Goal: Task Accomplishment & Management: Manage account settings

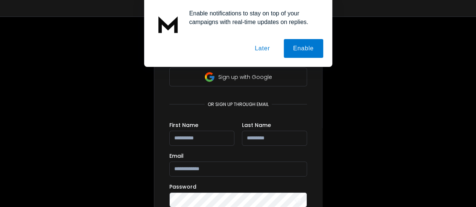
click at [273, 52] on button "Later" at bounding box center [262, 48] width 34 height 19
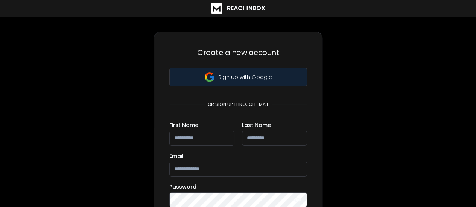
click at [257, 78] on p "Sign up with Google" at bounding box center [245, 77] width 54 height 8
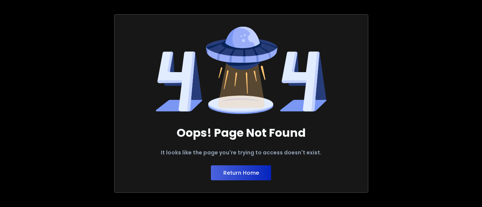
click at [251, 175] on button "Return Home" at bounding box center [241, 173] width 60 height 15
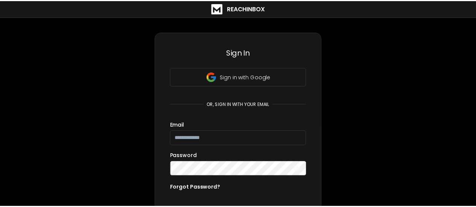
scroll to position [32, 0]
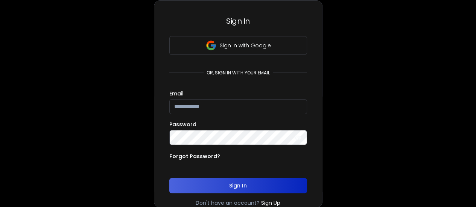
click at [239, 105] on input "email" at bounding box center [238, 106] width 138 height 15
click at [351, 104] on div "Welcome to ReachInbox 10x your leads, meetings and deals. Sign In Sign in with …" at bounding box center [238, 103] width 476 height 207
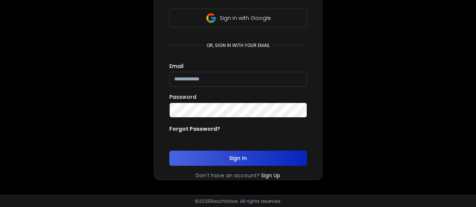
click at [267, 175] on link "Sign Up" at bounding box center [270, 176] width 19 height 8
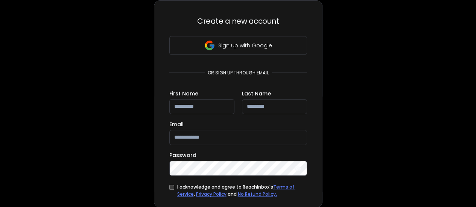
click at [230, 106] on input "text" at bounding box center [201, 106] width 65 height 15
type input "*********"
type input "********"
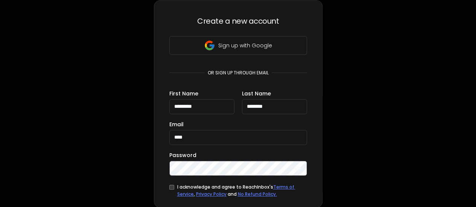
type input "**********"
click at [297, 167] on icon at bounding box center [297, 169] width 7 height 5
click at [174, 186] on div "I acknowledge and agree to ReachInbox's Terms of Service , Privacy Policy and N…" at bounding box center [238, 191] width 138 height 15
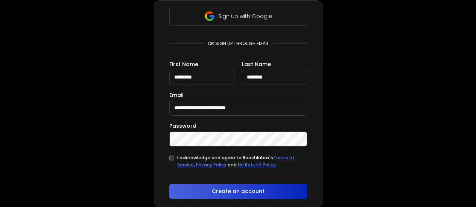
scroll to position [50, 0]
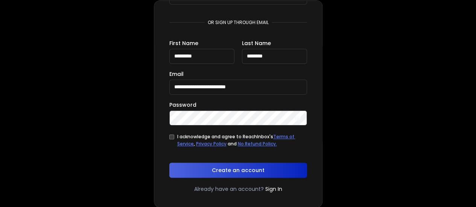
click at [245, 186] on p "Already have an account?" at bounding box center [229, 190] width 70 height 8
click at [247, 170] on button "Create an account" at bounding box center [238, 170] width 138 height 15
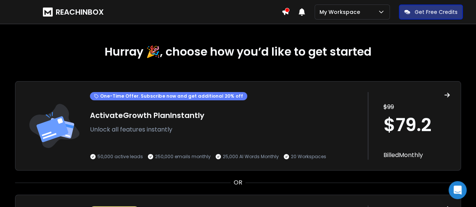
click at [280, 56] on h1 "Hurray 🎉, choose how you’d like to get started" at bounding box center [238, 52] width 446 height 14
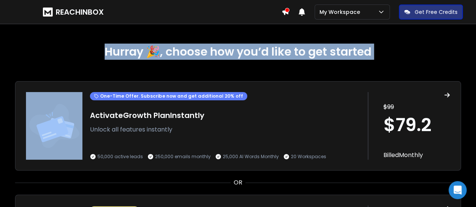
click at [280, 56] on h1 "Hurray 🎉, choose how you’d like to get started" at bounding box center [238, 52] width 446 height 14
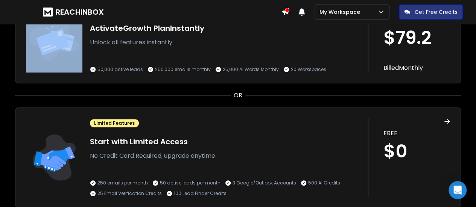
scroll to position [87, 0]
click at [441, 12] on p "Get Free Credits" at bounding box center [436, 12] width 43 height 8
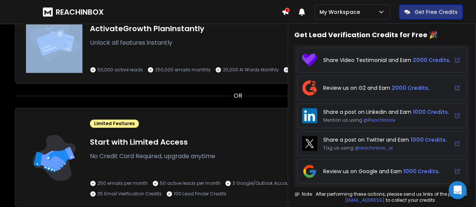
scroll to position [49, 0]
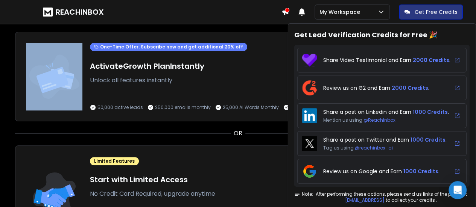
click at [416, 88] on span "2000 Credits" at bounding box center [410, 88] width 37 height 8
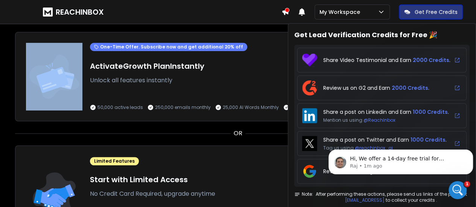
scroll to position [0, 0]
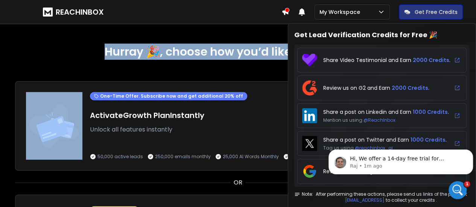
click at [419, 86] on span "2000 Credits" at bounding box center [410, 88] width 37 height 8
click at [69, 54] on h1 "Hurray 🎉, choose how you’d like to get started" at bounding box center [238, 52] width 446 height 14
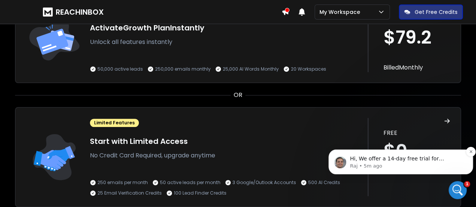
scroll to position [87, 0]
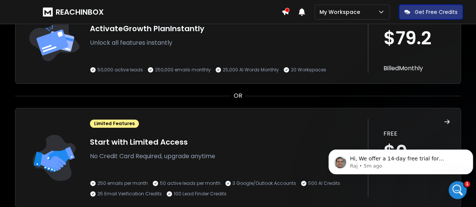
click at [460, 196] on div "Open Intercom Messenger" at bounding box center [457, 190] width 25 height 25
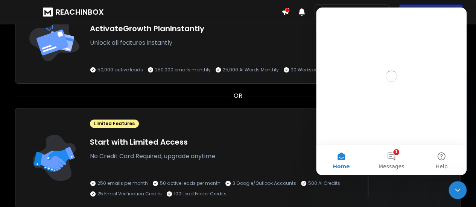
scroll to position [0, 0]
click at [460, 196] on div "Close Intercom Messenger" at bounding box center [458, 190] width 18 height 18
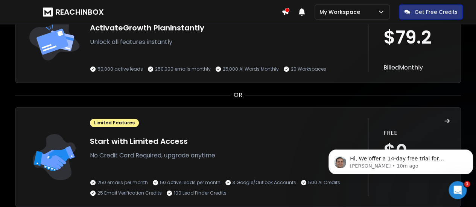
scroll to position [87, 0]
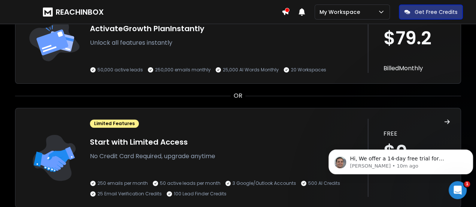
click at [466, 196] on div "1" at bounding box center [458, 190] width 18 height 18
click at [461, 194] on div "Open Intercom Messenger" at bounding box center [457, 190] width 25 height 25
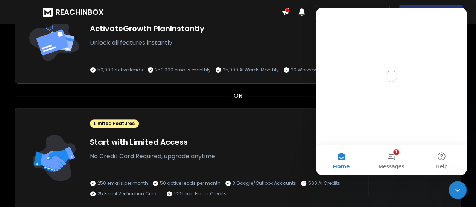
scroll to position [0, 0]
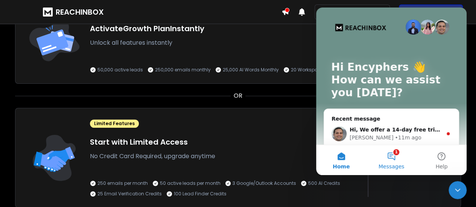
click at [385, 155] on button "1 Messages" at bounding box center [391, 160] width 50 height 30
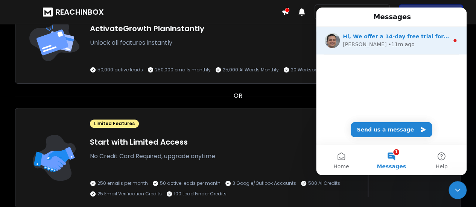
click at [378, 41] on div "Raj • 11m ago" at bounding box center [396, 45] width 106 height 8
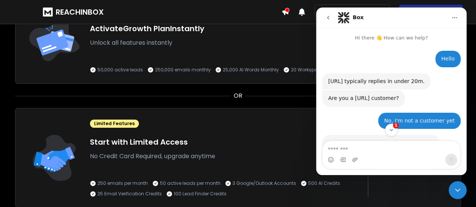
scroll to position [23, 0]
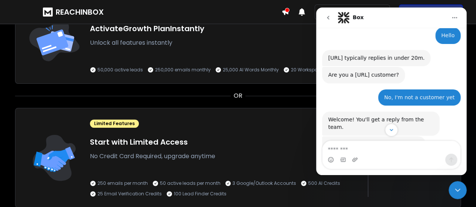
click at [362, 151] on textarea "Message…" at bounding box center [392, 147] width 138 height 13
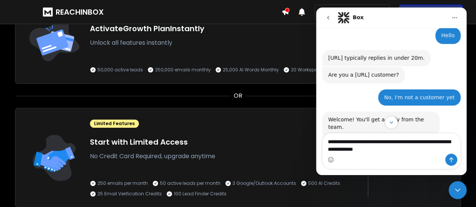
type textarea "**********"
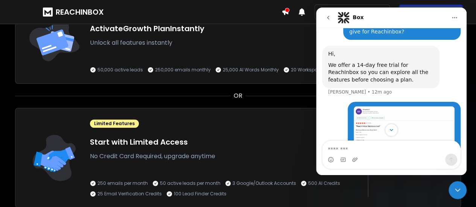
scroll to position [577, 0]
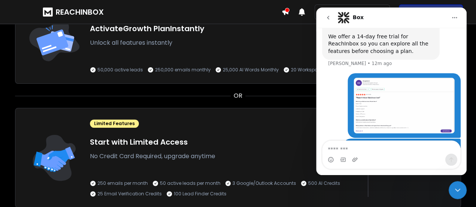
click at [459, 189] on icon "Close Intercom Messenger" at bounding box center [457, 190] width 9 height 9
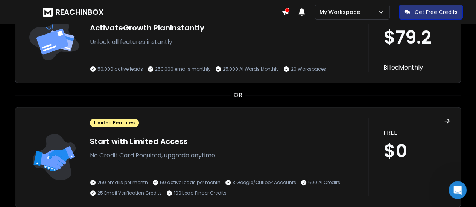
scroll to position [87, 0]
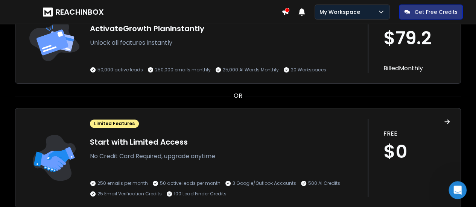
click at [376, 8] on button "My Workspace" at bounding box center [352, 12] width 75 height 15
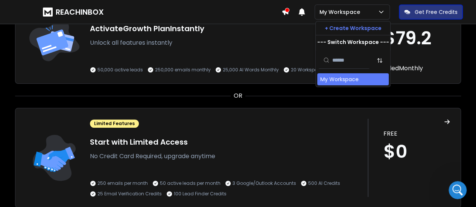
click at [435, 12] on p "Get Free Credits" at bounding box center [436, 12] width 43 height 8
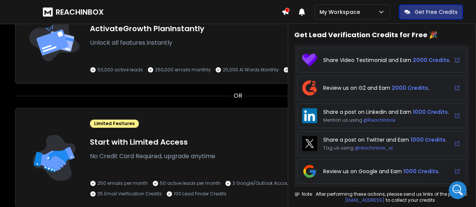
click at [0, 58] on div "Hurray 🎉, choose how you’d like to get started One-Time Offer. Subscribe now an…" at bounding box center [238, 75] width 476 height 265
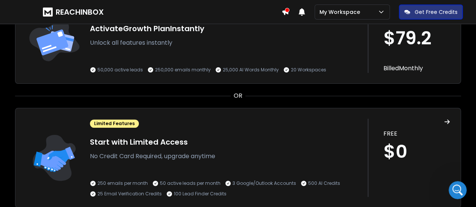
click at [458, 190] on icon "Open Intercom Messenger" at bounding box center [457, 190] width 5 height 6
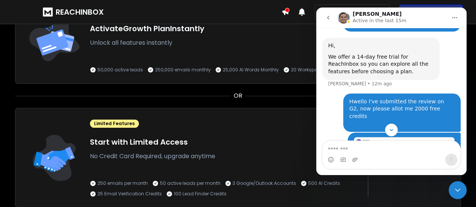
scroll to position [577, 0]
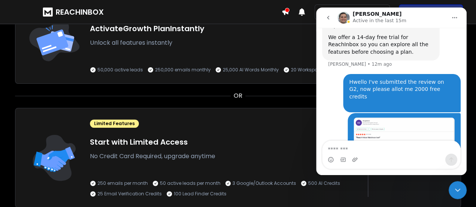
click at [328, 20] on icon "go back" at bounding box center [328, 18] width 6 height 6
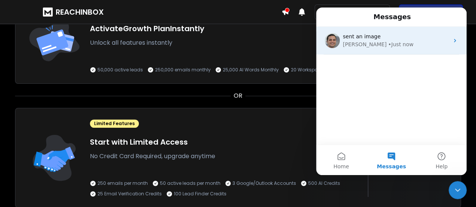
click at [400, 46] on div "Raj • Just now" at bounding box center [396, 45] width 106 height 8
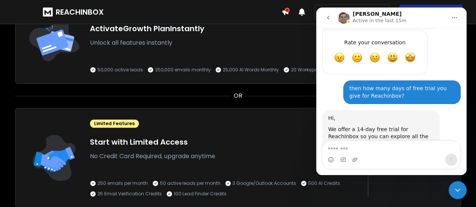
scroll to position [529, 0]
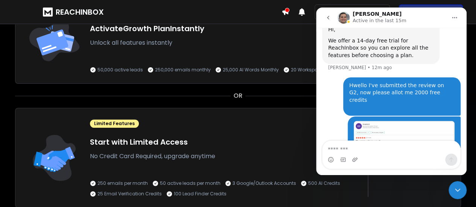
click at [0, 94] on div "Hurray 🎉, choose how you’d like to get started One-Time Offer. Subscribe now an…" at bounding box center [238, 75] width 476 height 265
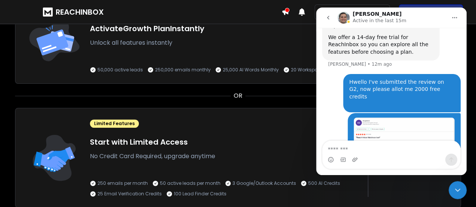
click at [458, 196] on div "Close Intercom Messenger" at bounding box center [458, 190] width 18 height 18
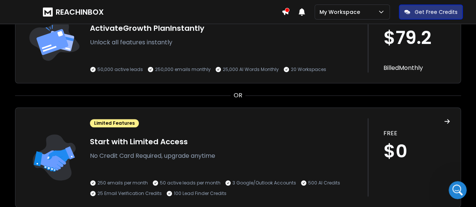
scroll to position [87, 0]
click at [464, 192] on div "Open Intercom Messenger" at bounding box center [457, 190] width 25 height 25
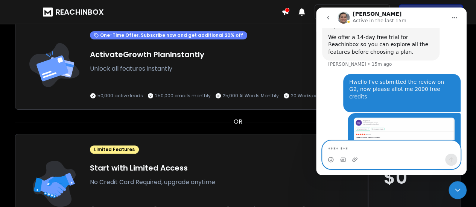
scroll to position [49, 0]
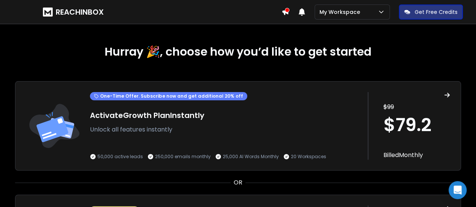
click at [408, 55] on h1 "Hurray 🎉, choose how you’d like to get started" at bounding box center [238, 52] width 446 height 14
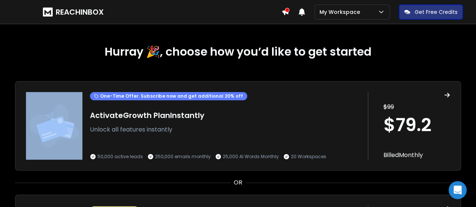
click at [408, 55] on h1 "Hurray 🎉, choose how you’d like to get started" at bounding box center [238, 52] width 446 height 14
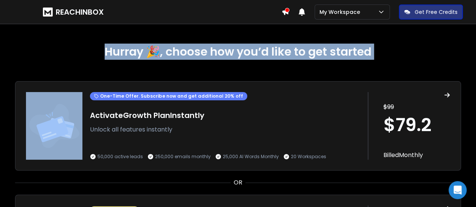
click at [408, 55] on h1 "Hurray 🎉, choose how you’d like to get started" at bounding box center [238, 52] width 446 height 14
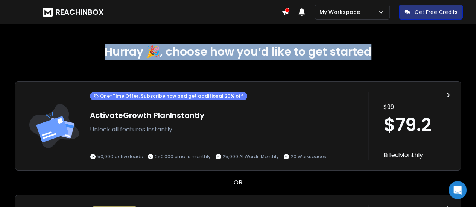
drag, startPoint x: 102, startPoint y: 51, endPoint x: 381, endPoint y: 47, distance: 279.6
click at [381, 47] on h1 "Hurray 🎉, choose how you’d like to get started" at bounding box center [238, 52] width 446 height 14
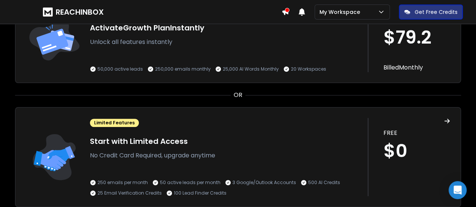
scroll to position [87, 0]
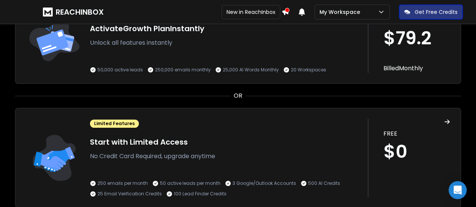
click at [289, 12] on icon at bounding box center [286, 12] width 8 height 8
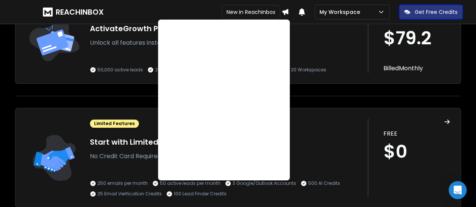
click at [10, 122] on div "Hurray 🎉, choose how you’d like to get started One-Time Offer. Subscribe now an…" at bounding box center [238, 75] width 476 height 265
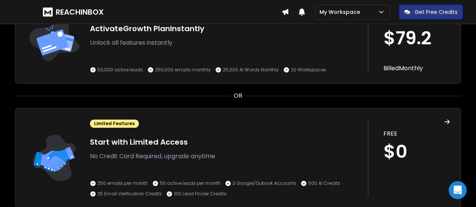
scroll to position [0, 0]
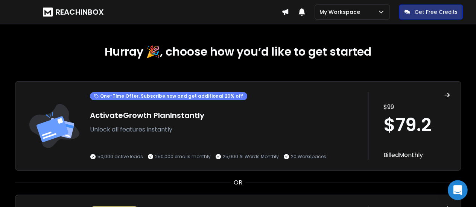
click at [454, 191] on icon "Open Intercom Messenger" at bounding box center [457, 191] width 9 height 10
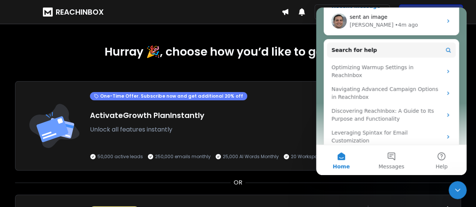
scroll to position [38, 0]
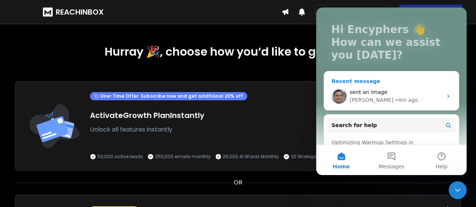
click at [385, 93] on div "sent an image" at bounding box center [396, 92] width 93 height 8
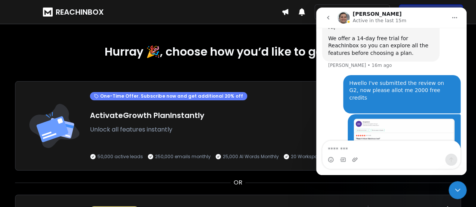
scroll to position [577, 0]
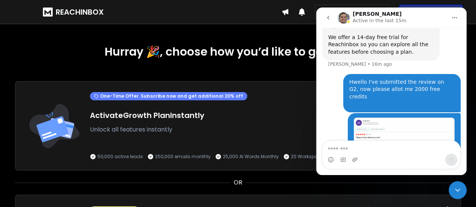
click at [377, 155] on div "Intercom messenger" at bounding box center [392, 160] width 138 height 12
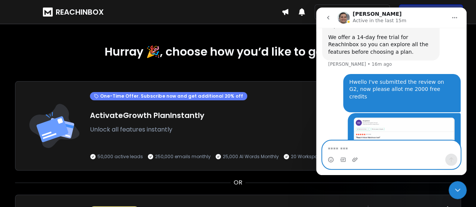
click at [374, 150] on textarea "Message…" at bounding box center [392, 147] width 138 height 13
type textarea "**********"
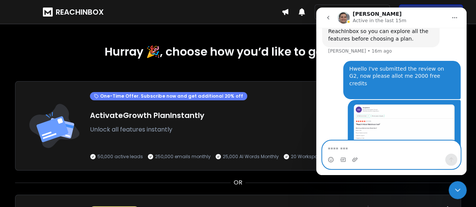
scroll to position [594, 0]
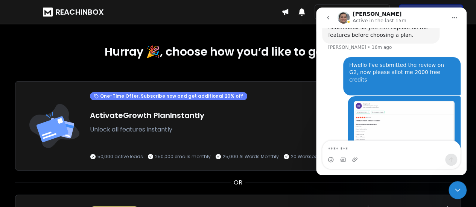
click at [461, 185] on div "Close Intercom Messenger" at bounding box center [458, 190] width 18 height 18
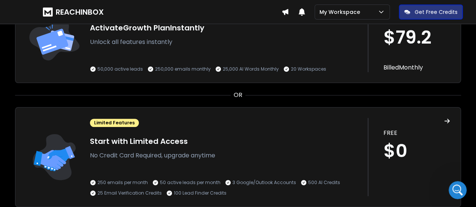
scroll to position [87, 0]
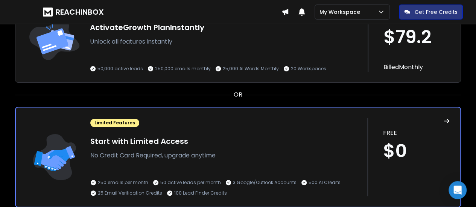
scroll to position [87, 0]
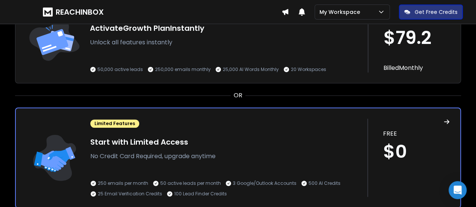
click at [326, 171] on div "Limited Features Start with Limited Access No Credit Card Required, upgrade any…" at bounding box center [224, 158] width 269 height 78
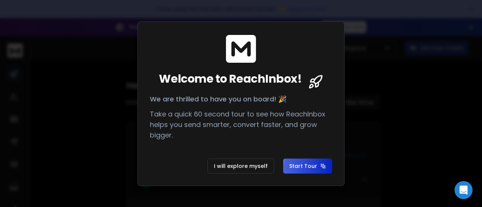
click at [263, 158] on div "Dialog Title Welcome to ReachInbox! We are thrilled to have you on board! 🎉 Tak…" at bounding box center [240, 103] width 207 height 165
click at [263, 168] on button "I will explore myself" at bounding box center [240, 166] width 67 height 15
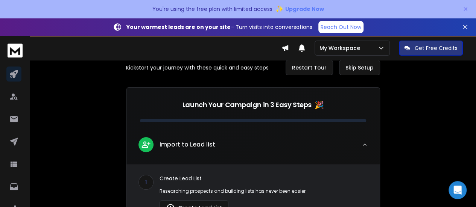
scroll to position [75, 0]
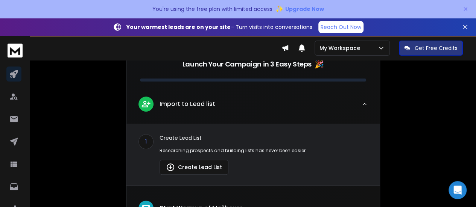
click at [444, 50] on p "Get Free Credits" at bounding box center [436, 48] width 43 height 8
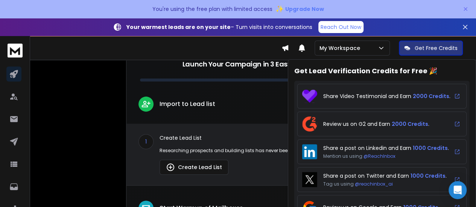
click at [81, 127] on div "Hello Encyphers , Welcome to ReachInbox Kickstart your journey with these quick…" at bounding box center [253, 137] width 422 height 291
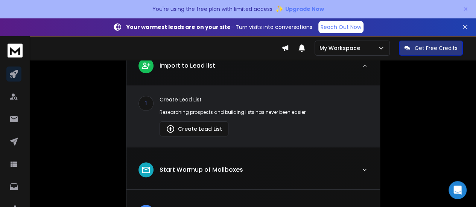
scroll to position [120, 0]
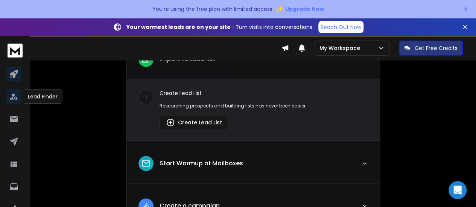
click at [20, 99] on link at bounding box center [13, 96] width 15 height 15
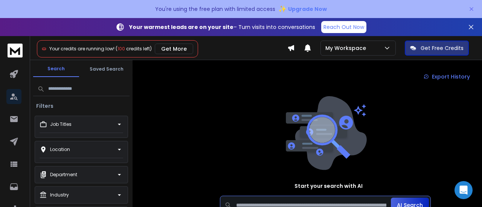
click at [109, 128] on div "Job Titles" at bounding box center [82, 125] width 84 height 8
click at [114, 67] on button "Saved Search" at bounding box center [107, 69] width 46 height 15
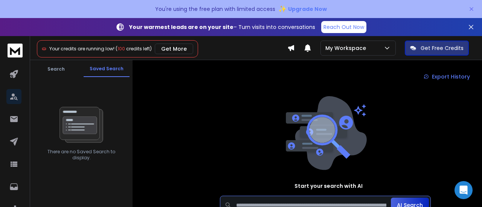
click at [60, 67] on button "Search" at bounding box center [56, 69] width 46 height 15
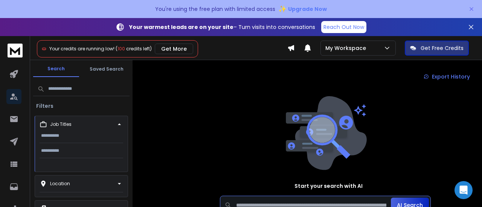
click at [81, 88] on input at bounding box center [81, 88] width 96 height 15
click at [83, 121] on div "Job Titles" at bounding box center [82, 125] width 84 height 8
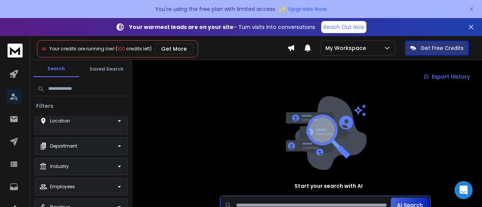
scroll to position [75, 0]
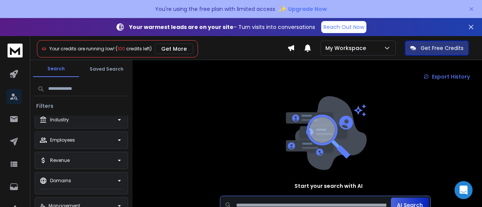
click at [85, 119] on div "Industry" at bounding box center [82, 120] width 84 height 8
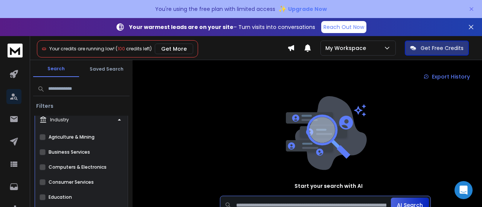
click at [85, 119] on div "Industry" at bounding box center [82, 120] width 84 height 8
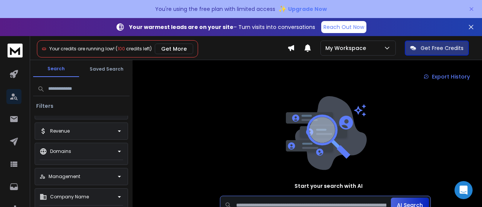
scroll to position [89, 0]
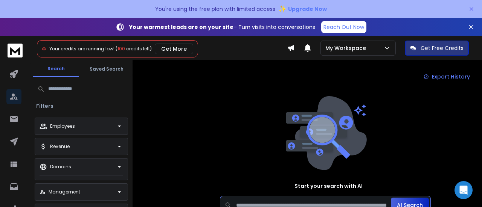
click at [91, 145] on div "Revenue" at bounding box center [82, 147] width 84 height 8
click at [90, 126] on div "Employees" at bounding box center [82, 127] width 84 height 8
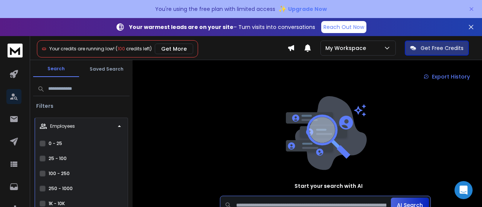
click at [90, 126] on div "Employees" at bounding box center [82, 127] width 84 height 8
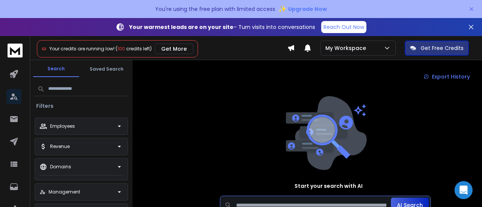
scroll to position [127, 0]
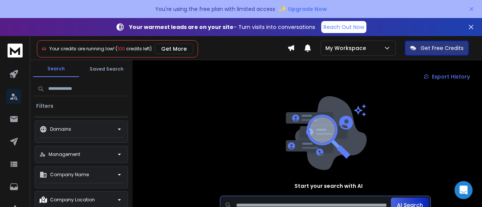
click at [92, 126] on div "Domains" at bounding box center [82, 130] width 84 height 8
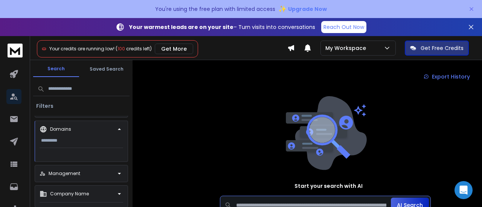
click at [92, 126] on div "Domains" at bounding box center [82, 130] width 84 height 8
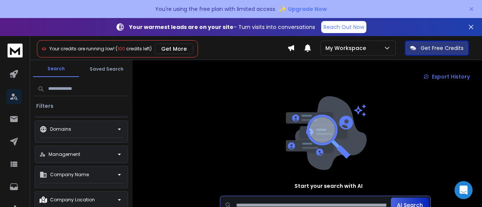
click at [90, 151] on div "Management" at bounding box center [82, 155] width 84 height 8
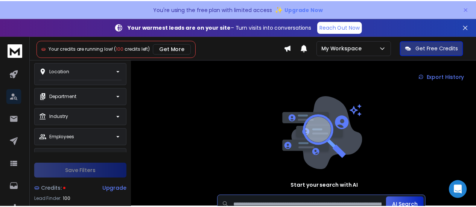
scroll to position [0, 0]
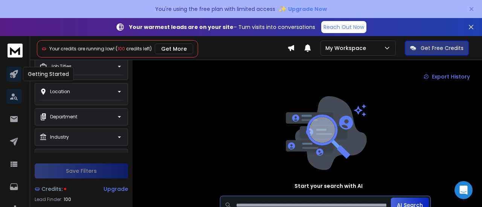
click at [20, 71] on link at bounding box center [13, 74] width 15 height 15
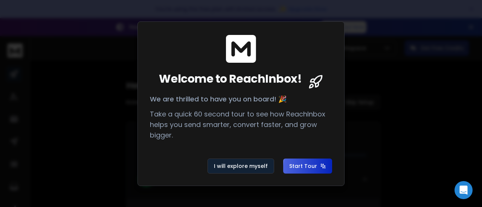
click at [266, 167] on button "I will explore myself" at bounding box center [240, 166] width 67 height 15
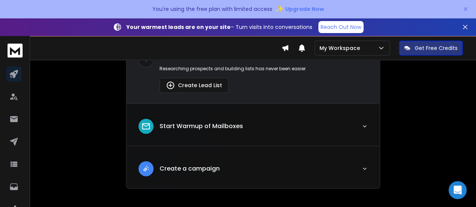
scroll to position [158, 0]
click at [14, 117] on icon at bounding box center [14, 119] width 8 height 6
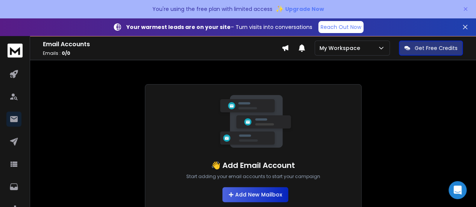
scroll to position [30, 0]
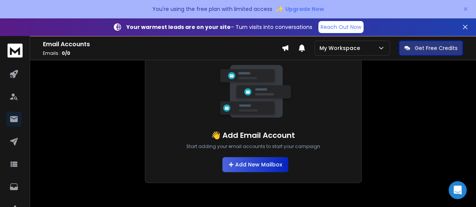
click at [287, 164] on button "Add New Mailbox" at bounding box center [255, 164] width 66 height 15
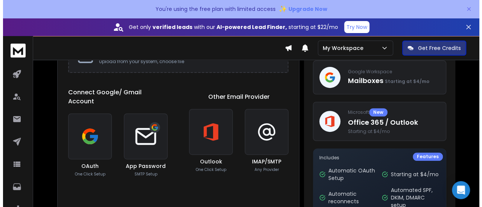
scroll to position [105, 0]
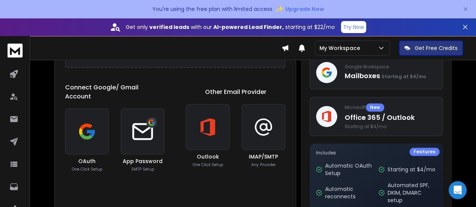
click at [260, 134] on icon at bounding box center [264, 127] width 16 height 16
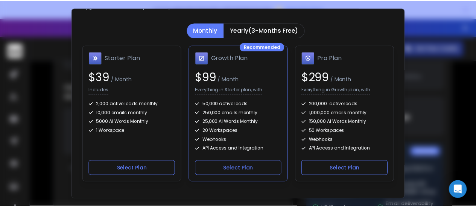
scroll to position [0, 0]
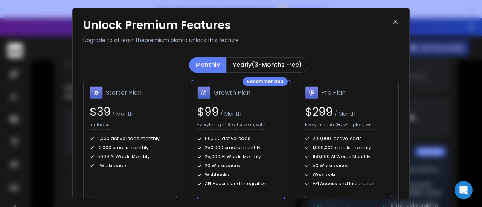
click at [96, 104] on span "$ 39" at bounding box center [100, 112] width 21 height 16
click at [395, 21] on icon at bounding box center [395, 22] width 5 height 5
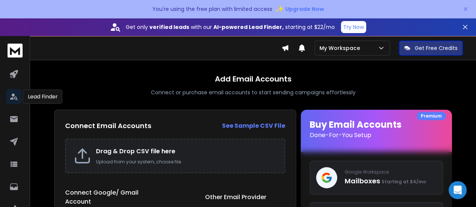
click at [17, 96] on icon at bounding box center [13, 96] width 9 height 9
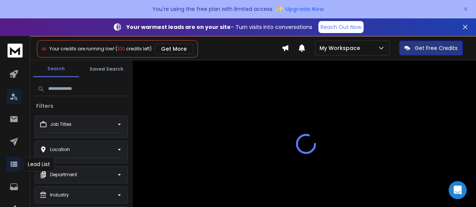
click at [15, 163] on icon at bounding box center [14, 164] width 7 height 5
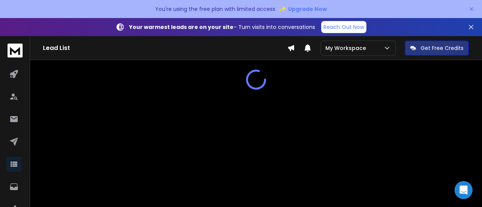
click at [43, 50] on h1 "Lead List" at bounding box center [165, 48] width 244 height 9
click at [16, 100] on icon at bounding box center [13, 96] width 9 height 9
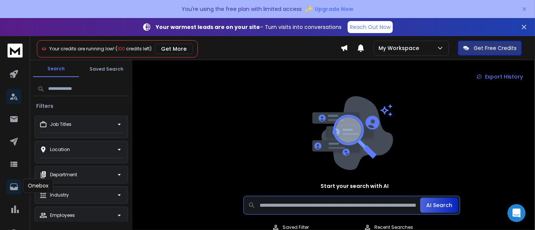
click at [17, 188] on icon at bounding box center [14, 187] width 8 height 7
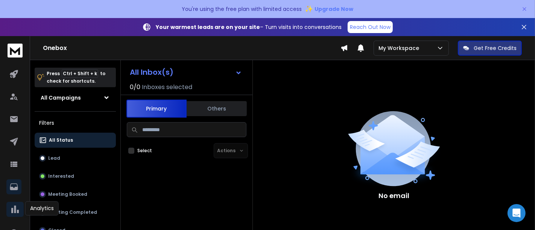
click at [19, 207] on icon at bounding box center [14, 209] width 11 height 11
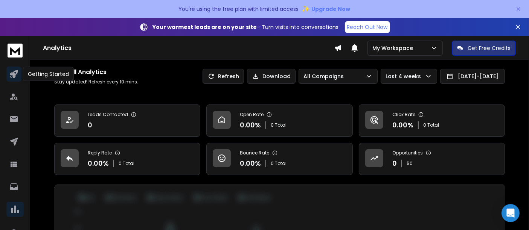
click at [14, 77] on icon at bounding box center [14, 74] width 8 height 8
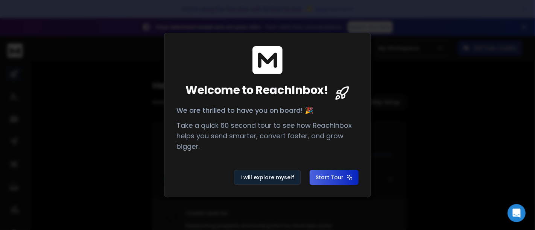
click at [290, 184] on button "I will explore myself" at bounding box center [267, 177] width 67 height 15
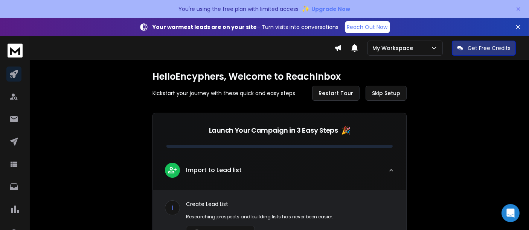
scroll to position [134, 0]
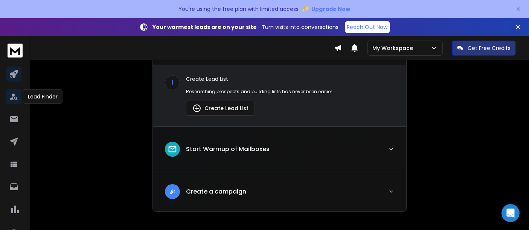
click at [9, 100] on icon at bounding box center [13, 96] width 9 height 9
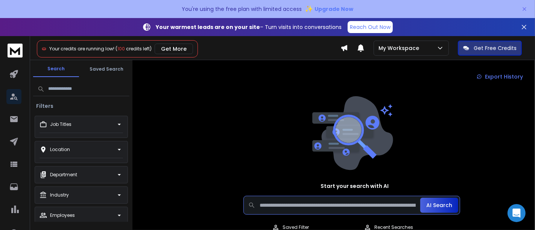
click at [320, 207] on textarea at bounding box center [338, 205] width 156 height 15
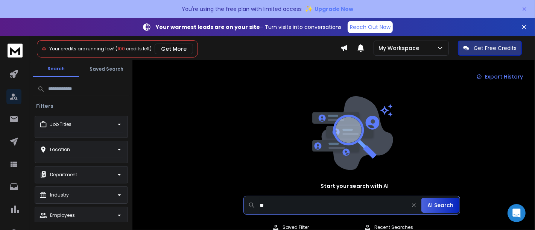
type textarea "*"
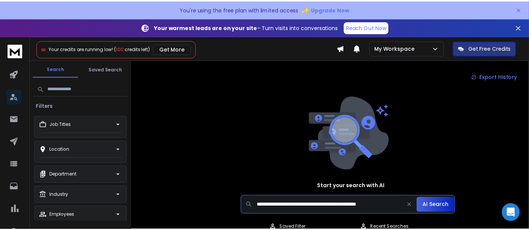
scroll to position [4, 0]
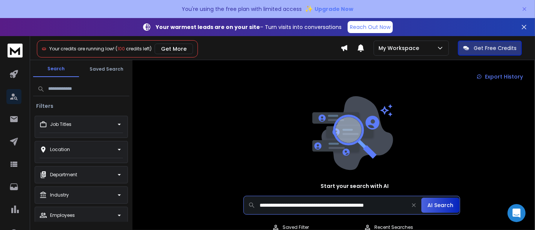
type textarea "**********"
click at [444, 207] on button "AI Search" at bounding box center [441, 205] width 38 height 15
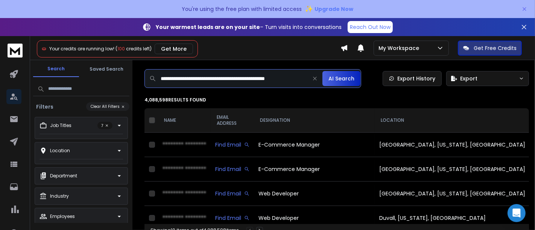
scroll to position [8, 0]
click at [286, 79] on textarea "**********" at bounding box center [234, 78] width 147 height 15
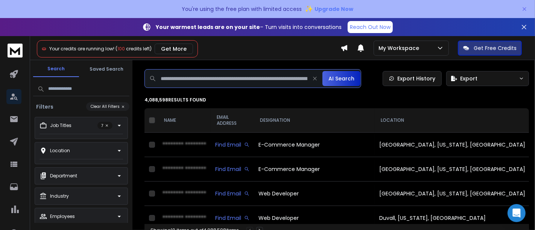
scroll to position [0, 0]
click at [268, 80] on textarea at bounding box center [239, 78] width 157 height 15
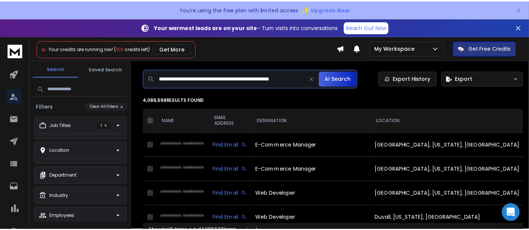
scroll to position [4, 0]
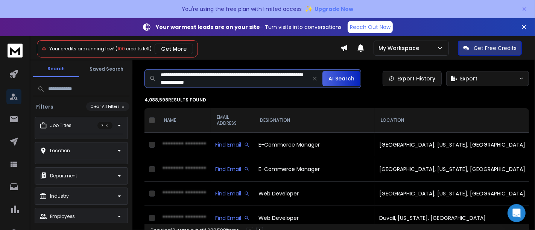
type textarea "**********"
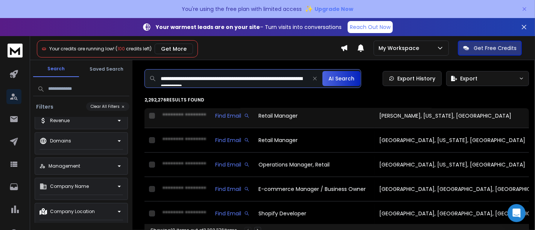
scroll to position [156, 0]
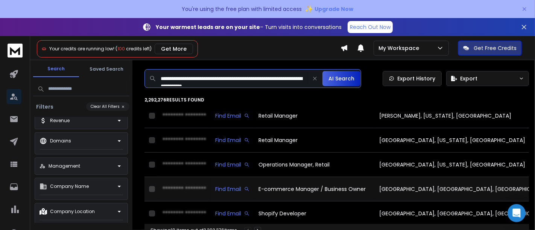
click at [231, 186] on div "Find Email" at bounding box center [232, 190] width 34 height 8
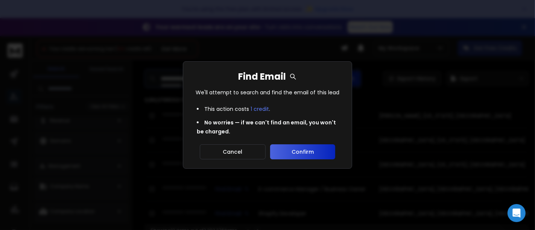
click at [290, 153] on button "Confirm" at bounding box center [302, 152] width 65 height 15
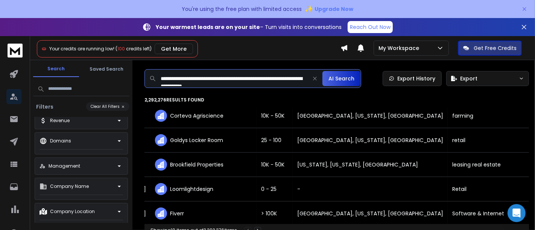
scroll to position [156, 511]
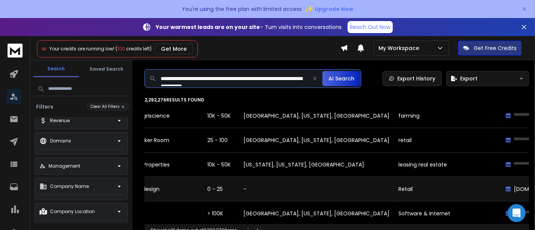
click at [476, 186] on span "linkedin.com/in/victoria-iliffe-2b77781b" at bounding box center [542, 190] width 56 height 8
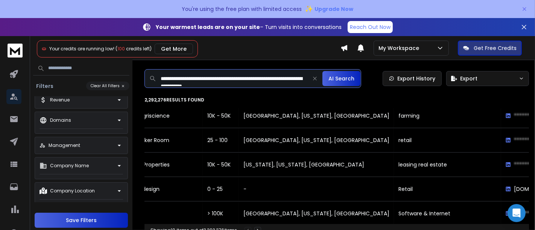
scroll to position [0, 0]
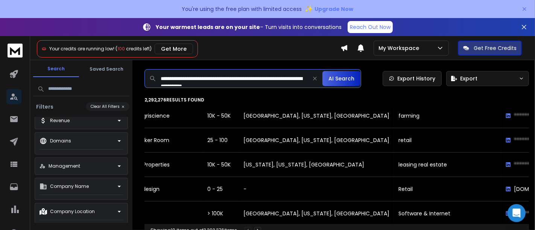
click at [476, 43] on button "Get Free Credits" at bounding box center [490, 48] width 64 height 15
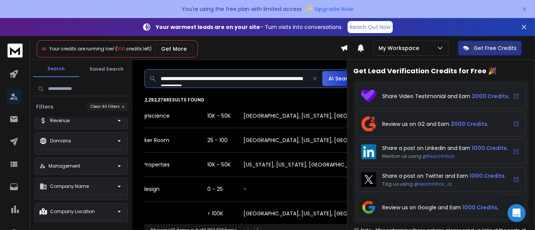
click at [228, 47] on div "Your credits are running low! ( 100 credits left) Get More" at bounding box center [192, 48] width 298 height 19
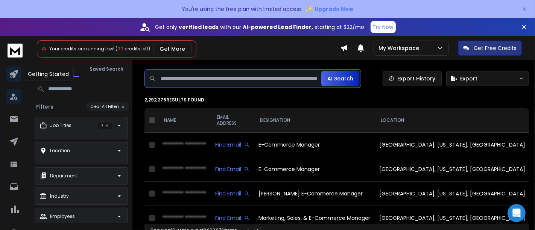
click at [12, 77] on icon at bounding box center [11, 76] width 2 height 2
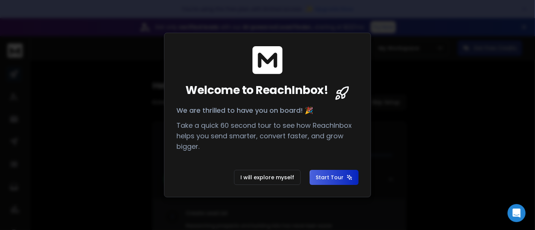
click at [270, 186] on div "Dialog Title Welcome to ReachInbox! We are thrilled to have you on board! 🎉 Tak…" at bounding box center [267, 115] width 207 height 165
click at [269, 180] on button "I will explore myself" at bounding box center [267, 177] width 67 height 15
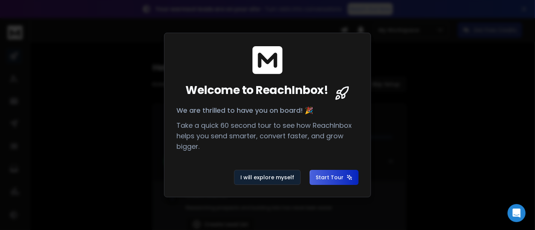
click at [285, 180] on button "I will explore myself" at bounding box center [267, 177] width 67 height 15
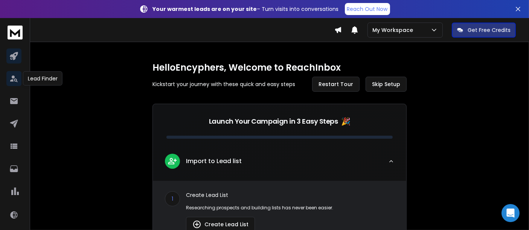
click at [9, 77] on icon at bounding box center [13, 78] width 9 height 9
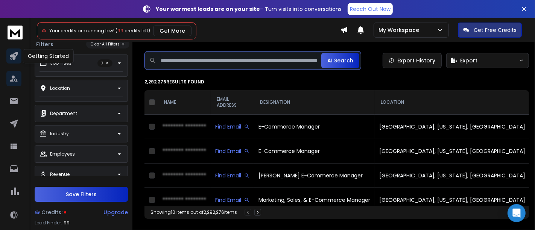
click at [9, 57] on link at bounding box center [13, 56] width 15 height 15
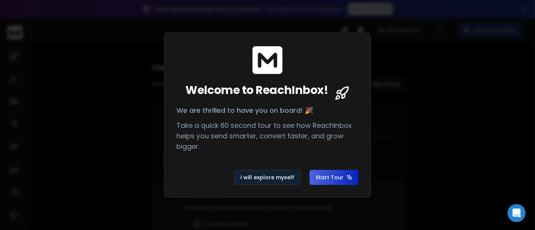
click at [285, 173] on button "I will explore myself" at bounding box center [267, 177] width 67 height 15
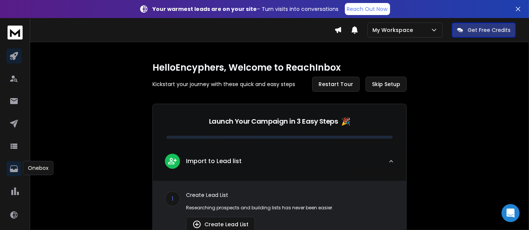
click at [19, 173] on link at bounding box center [13, 168] width 15 height 15
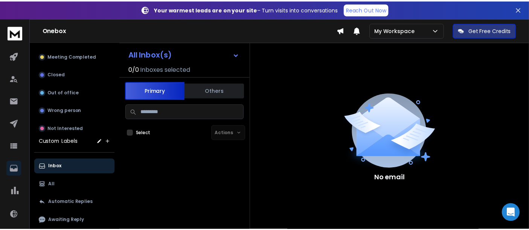
scroll to position [77, 0]
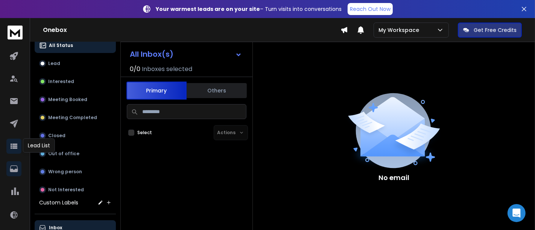
click at [15, 142] on icon at bounding box center [13, 146] width 9 height 9
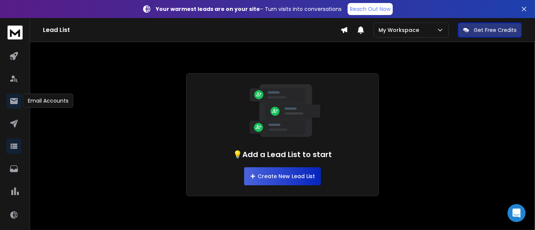
click at [18, 105] on icon at bounding box center [13, 101] width 9 height 9
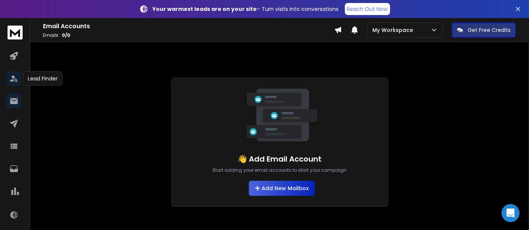
click at [18, 84] on link at bounding box center [13, 78] width 15 height 15
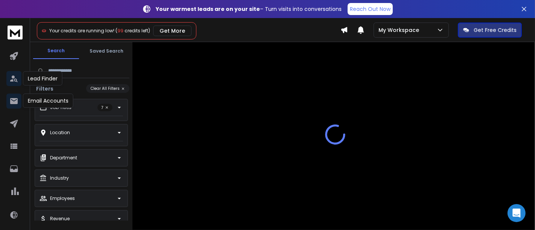
click at [19, 97] on link at bounding box center [13, 101] width 15 height 15
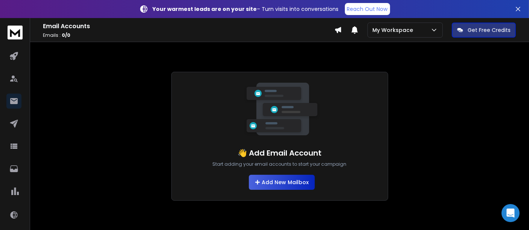
scroll to position [12, 0]
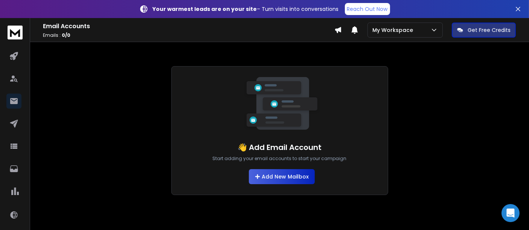
click at [291, 181] on button "Add New Mailbox" at bounding box center [282, 176] width 66 height 15
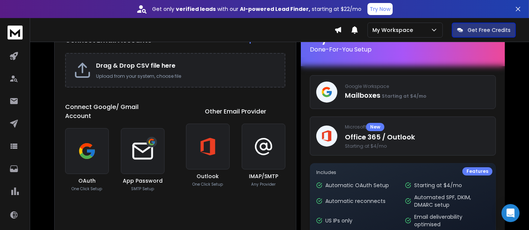
scroll to position [95, 0]
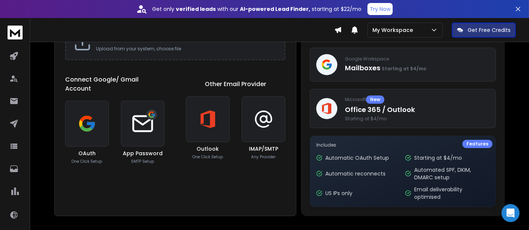
click at [256, 119] on icon at bounding box center [264, 119] width 16 height 16
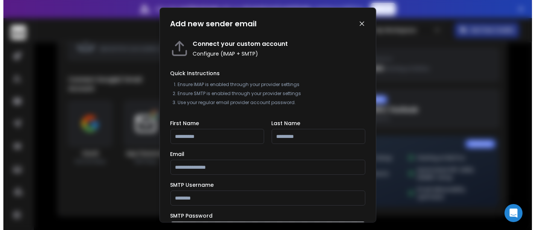
scroll to position [88, 0]
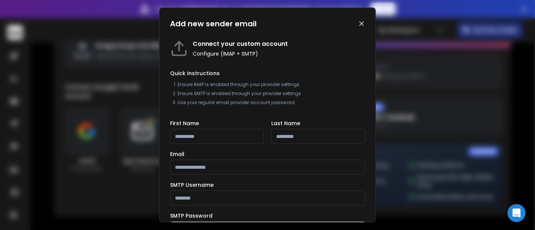
click at [228, 134] on input "text" at bounding box center [217, 136] width 94 height 15
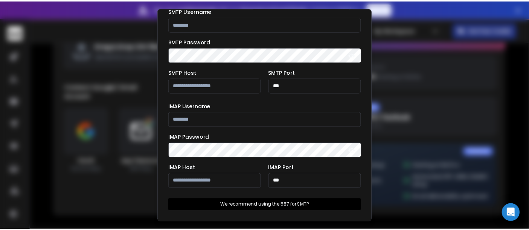
scroll to position [203, 0]
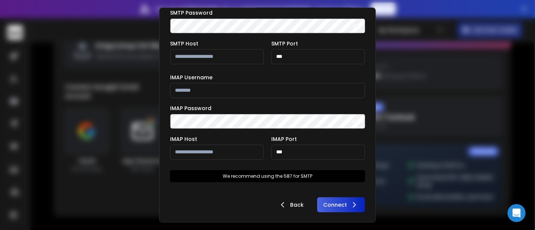
click at [434, 39] on div "Add new sender email Connect your custom account Configure (IMAP + SMTP) Quick …" at bounding box center [267, 115] width 535 height 230
drag, startPoint x: 434, startPoint y: 40, endPoint x: 370, endPoint y: 136, distance: 115.2
click at [434, 41] on div "Add new sender email Connect your custom account Configure (IMAP + SMTP) Quick …" at bounding box center [267, 115] width 535 height 230
click at [300, 204] on button "Back" at bounding box center [291, 205] width 38 height 15
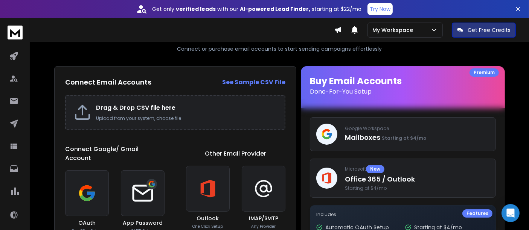
scroll to position [0, 0]
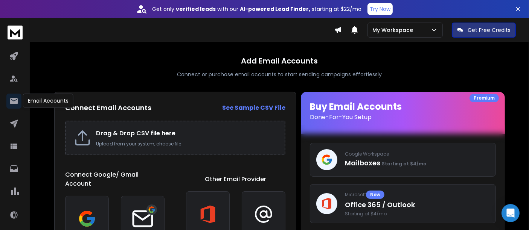
click at [16, 102] on icon at bounding box center [14, 101] width 8 height 6
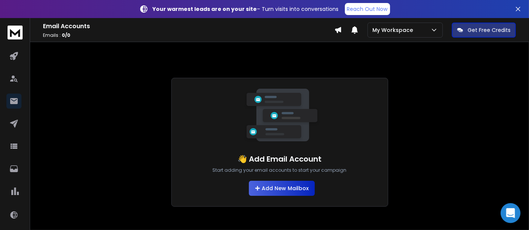
click at [508, 219] on div "Open Intercom Messenger" at bounding box center [511, 214] width 20 height 20
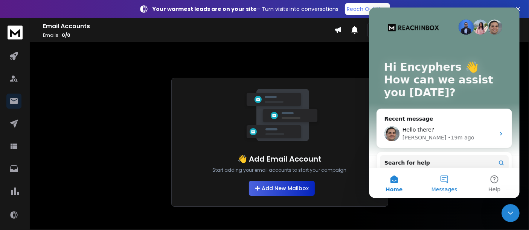
click at [437, 177] on button "Messages" at bounding box center [443, 183] width 50 height 30
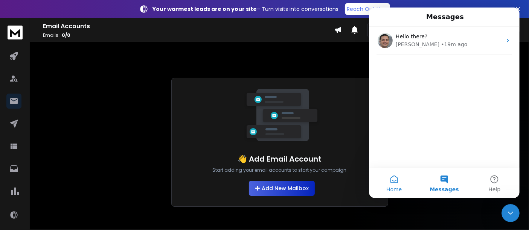
click at [396, 183] on button "Home" at bounding box center [393, 183] width 50 height 30
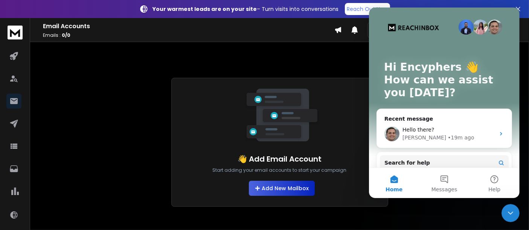
click at [511, 204] on div "Close Intercom Messenger" at bounding box center [510, 213] width 18 height 18
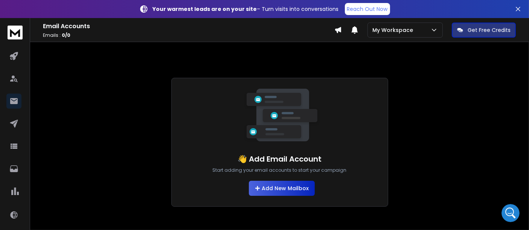
click at [467, 38] on div "Email Accounts Emails : 0 / 0 My Workspace Get Free Credits" at bounding box center [264, 30] width 529 height 24
click at [474, 27] on p "Get Free Credits" at bounding box center [488, 30] width 43 height 8
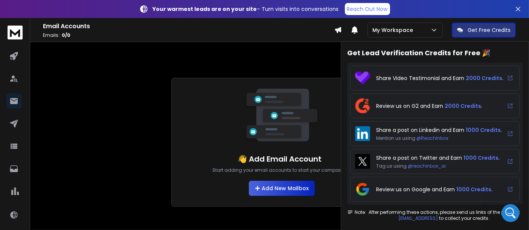
click at [145, 113] on div "👋 Add Email Account Start adding your email accounts to start your campaign Add…" at bounding box center [279, 142] width 475 height 129
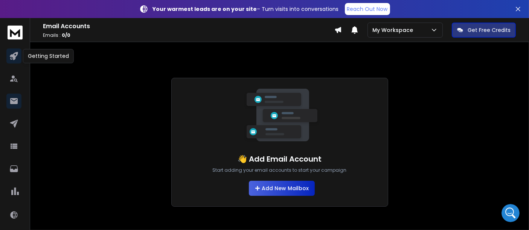
click at [12, 54] on icon at bounding box center [13, 56] width 9 height 9
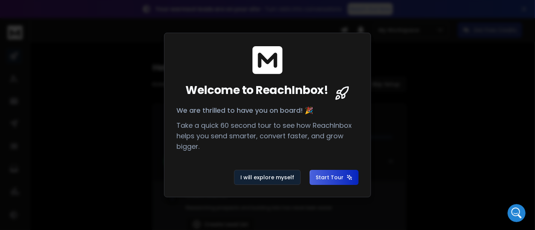
click at [280, 173] on button "I will explore myself" at bounding box center [267, 177] width 67 height 15
click at [286, 174] on button "I will explore myself" at bounding box center [267, 177] width 67 height 15
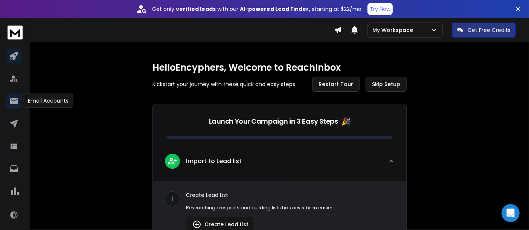
click at [14, 100] on icon at bounding box center [13, 101] width 9 height 9
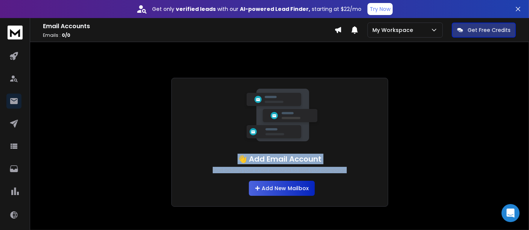
drag, startPoint x: 157, startPoint y: 84, endPoint x: 411, endPoint y: 184, distance: 272.3
click at [411, 184] on div "👋 Add Email Account Start adding your email accounts to start your campaign Add…" at bounding box center [279, 142] width 475 height 129
drag, startPoint x: 402, startPoint y: 183, endPoint x: 234, endPoint y: 148, distance: 171.6
click at [234, 148] on div "👋 Add Email Account Start adding your email accounts to start your campaign Add…" at bounding box center [279, 142] width 475 height 129
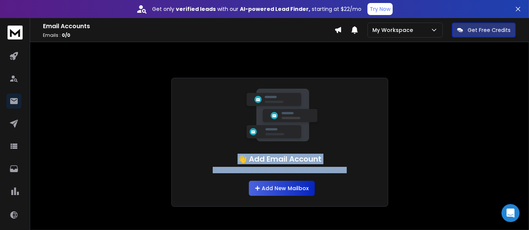
click at [234, 148] on div "👋 Add Email Account Start adding your email accounts to start your campaign Add…" at bounding box center [280, 142] width 134 height 107
drag, startPoint x: 222, startPoint y: 140, endPoint x: 380, endPoint y: 192, distance: 166.4
click at [380, 192] on div "👋 Add Email Account Start adding your email accounts to start your campaign Add…" at bounding box center [279, 142] width 217 height 129
click at [382, 192] on div "👋 Add Email Account Start adding your email accounts to start your campaign Add…" at bounding box center [279, 142] width 217 height 129
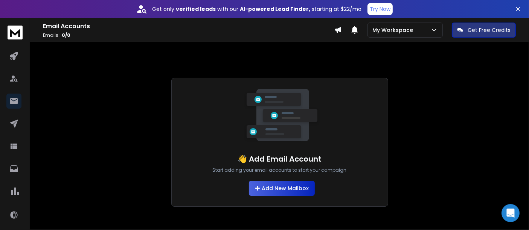
click at [310, 185] on button "Add New Mailbox" at bounding box center [282, 188] width 66 height 15
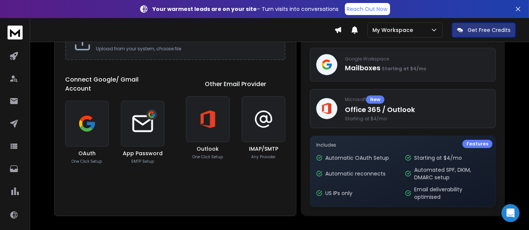
click at [271, 109] on icon at bounding box center [263, 119] width 19 height 23
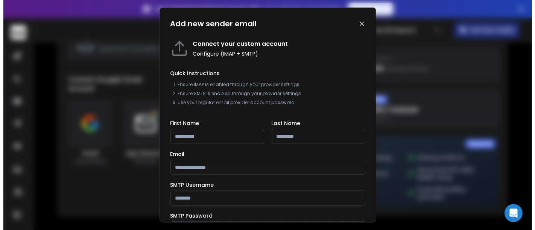
scroll to position [88, 0]
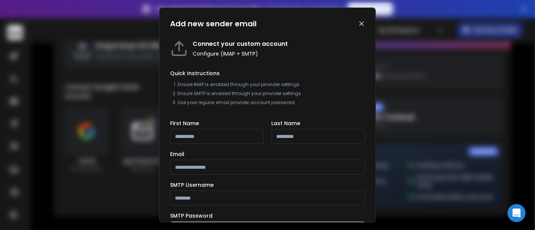
click at [236, 132] on input "text" at bounding box center [217, 136] width 94 height 15
drag, startPoint x: 225, startPoint y: 134, endPoint x: 229, endPoint y: 128, distance: 6.9
click at [225, 134] on input "text" at bounding box center [217, 136] width 94 height 15
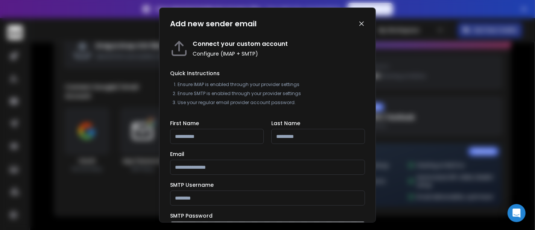
click at [187, 138] on input "text" at bounding box center [217, 136] width 94 height 15
type input "****"
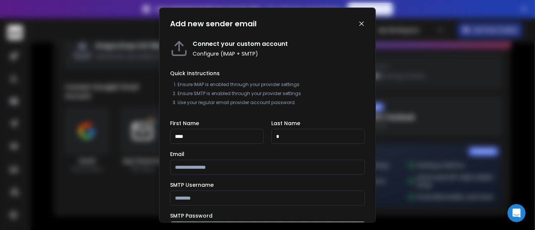
type input "*"
paste input "**********"
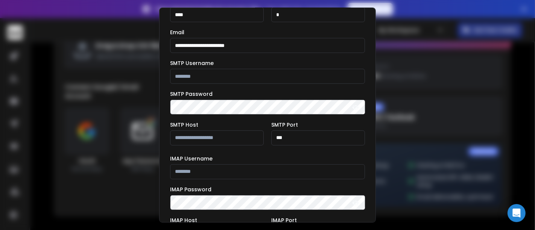
scroll to position [125, 0]
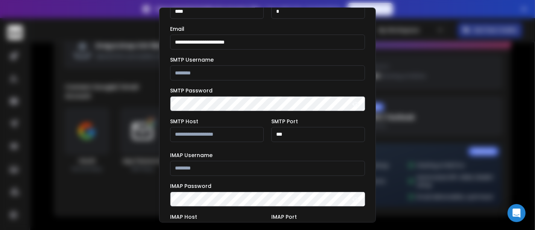
type input "**********"
click at [261, 73] on input "text" at bounding box center [267, 72] width 195 height 15
paste input "**********"
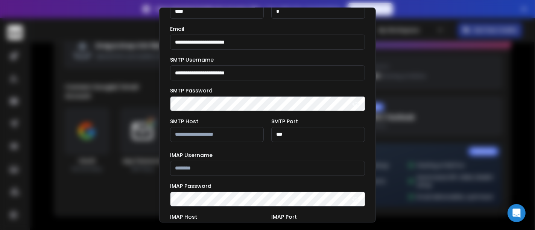
type input "**********"
click at [355, 105] on icon at bounding box center [355, 104] width 7 height 7
click at [246, 135] on input "text" at bounding box center [217, 134] width 94 height 15
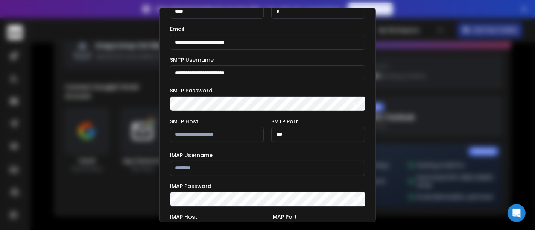
click at [246, 135] on input "text" at bounding box center [217, 134] width 94 height 15
paste input "**********"
type input "**********"
click at [299, 136] on input "***" at bounding box center [318, 134] width 94 height 15
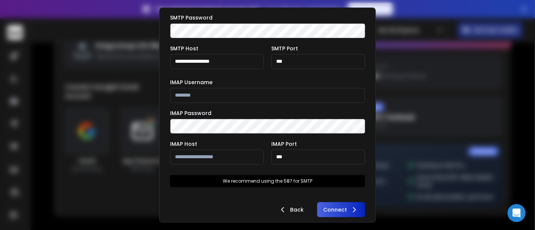
scroll to position [203, 0]
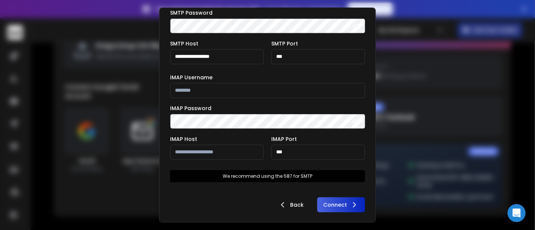
click at [257, 84] on input "text" at bounding box center [267, 90] width 195 height 15
click at [239, 147] on input "text" at bounding box center [217, 152] width 94 height 15
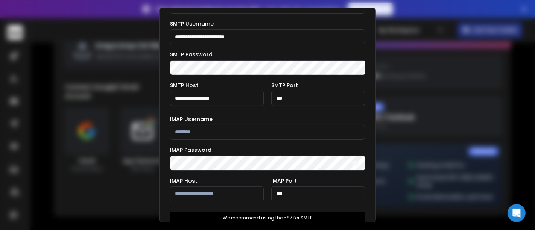
paste input "**********"
type input "**********"
click at [240, 132] on input "text" at bounding box center [267, 132] width 195 height 15
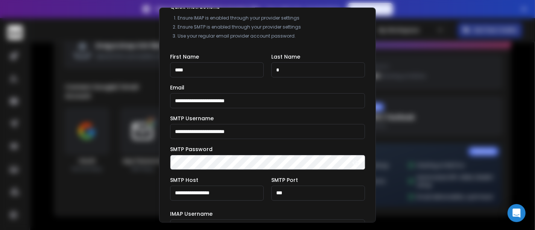
scroll to position [78, 0]
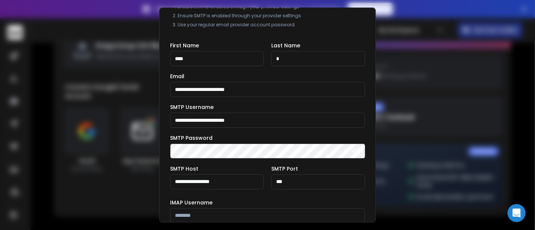
drag, startPoint x: 283, startPoint y: 88, endPoint x: 175, endPoint y: 87, distance: 107.6
click at [175, 87] on input "**********" at bounding box center [267, 89] width 195 height 15
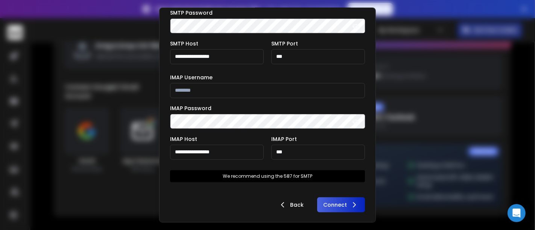
click at [216, 90] on input "text" at bounding box center [267, 90] width 195 height 15
paste input "**********"
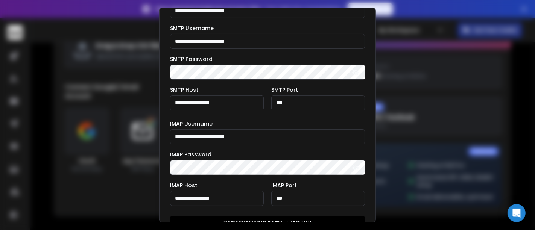
scroll to position [120, 0]
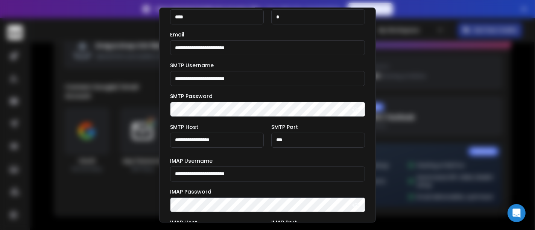
type input "**********"
drag, startPoint x: 263, startPoint y: 76, endPoint x: 177, endPoint y: 76, distance: 86.2
click at [177, 76] on input "**********" at bounding box center [267, 78] width 195 height 15
click at [154, 109] on div "**********" at bounding box center [267, 115] width 535 height 230
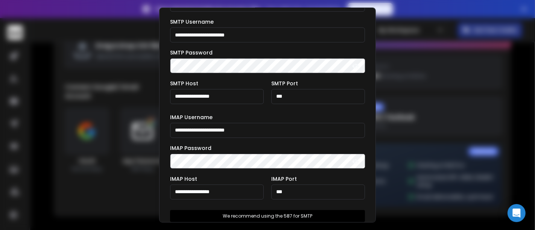
scroll to position [203, 0]
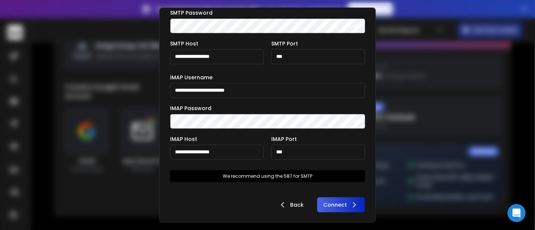
click at [357, 122] on icon at bounding box center [355, 122] width 7 height 7
click at [233, 202] on div "Back Connect" at bounding box center [267, 205] width 195 height 15
click at [342, 199] on button "Connect" at bounding box center [341, 205] width 48 height 15
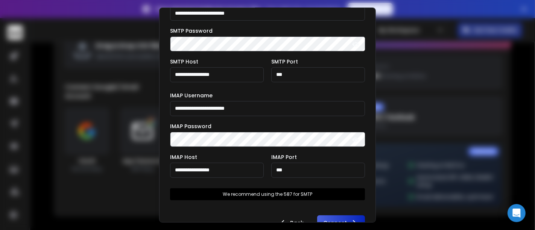
scroll to position [21, 0]
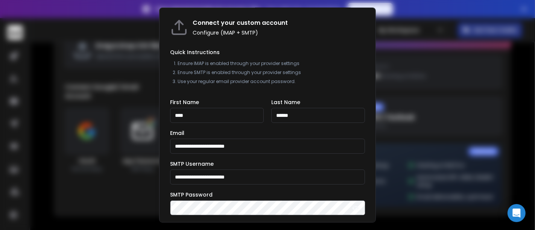
type input "********"
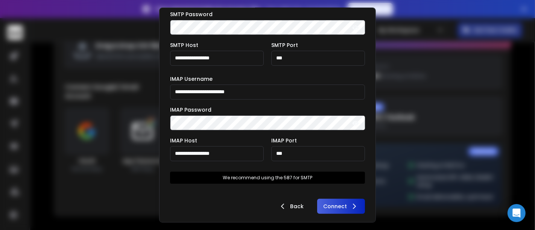
scroll to position [203, 0]
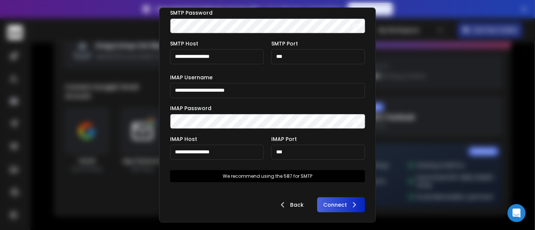
click at [339, 201] on button "Connect" at bounding box center [341, 205] width 48 height 15
click at [351, 195] on form "**********" at bounding box center [267, 65] width 195 height 295
click at [354, 203] on icon at bounding box center [354, 205] width 2 height 5
click at [316, 59] on input "***" at bounding box center [318, 56] width 94 height 15
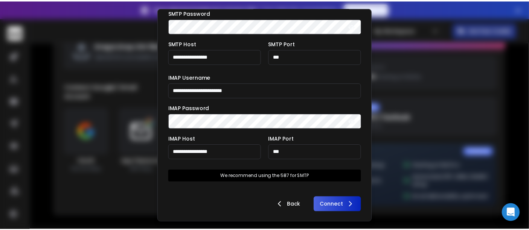
scroll to position [0, 0]
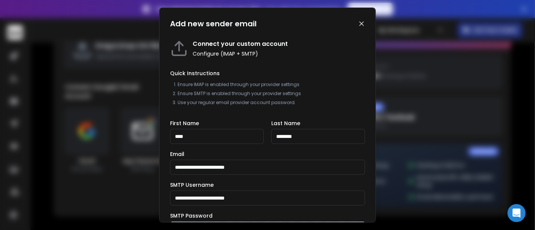
click at [360, 21] on icon at bounding box center [361, 23] width 7 height 7
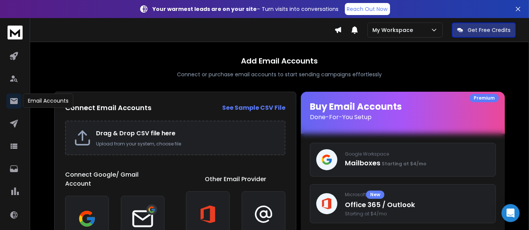
click at [12, 97] on icon at bounding box center [13, 101] width 9 height 9
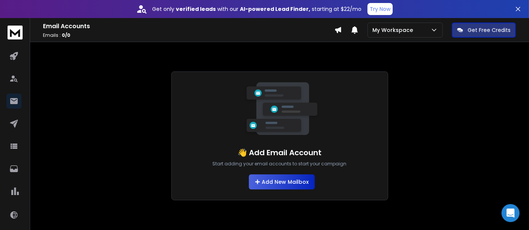
scroll to position [12, 0]
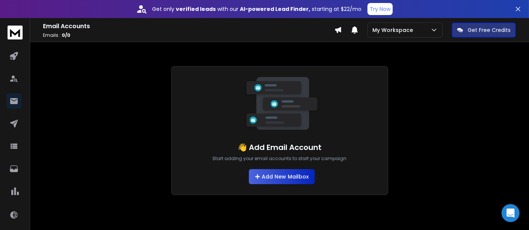
click at [290, 180] on button "Add New Mailbox" at bounding box center [282, 176] width 66 height 15
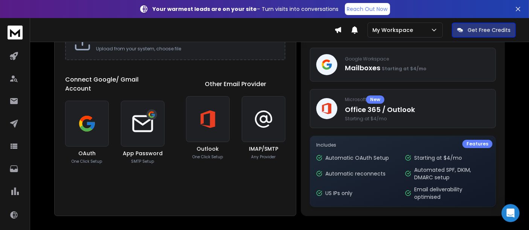
click at [271, 125] on icon at bounding box center [263, 119] width 19 height 23
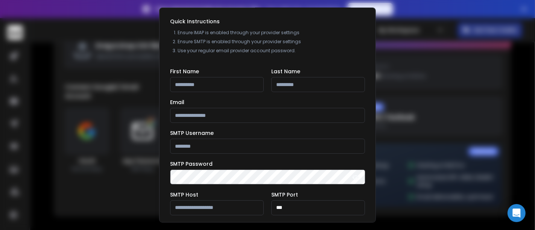
scroll to position [125, 0]
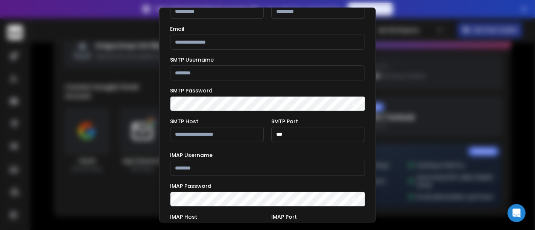
click at [308, 134] on input "***" at bounding box center [318, 134] width 94 height 15
type input "***"
click at [230, 133] on input "text" at bounding box center [217, 134] width 94 height 15
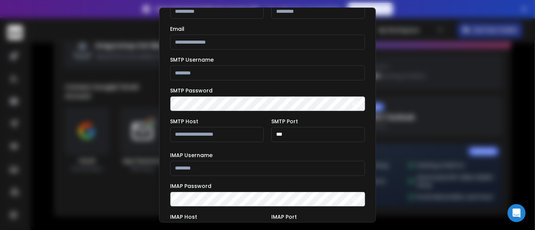
click at [230, 133] on input "text" at bounding box center [217, 134] width 94 height 15
type input "**********"
click at [227, 170] on input "text" at bounding box center [267, 168] width 195 height 15
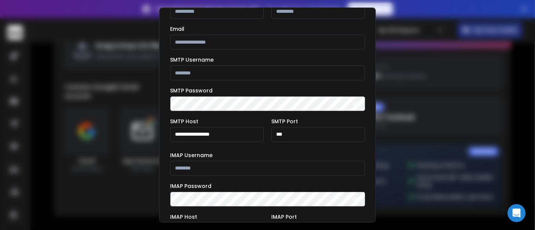
click at [227, 170] on input "text" at bounding box center [267, 168] width 195 height 15
type input "**********"
click at [346, 180] on form "**********" at bounding box center [267, 142] width 195 height 295
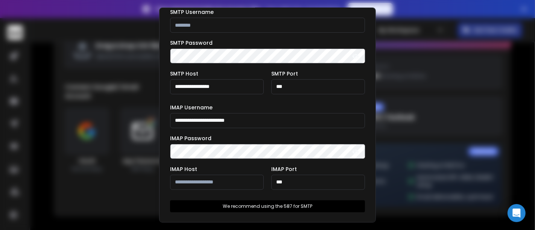
scroll to position [203, 0]
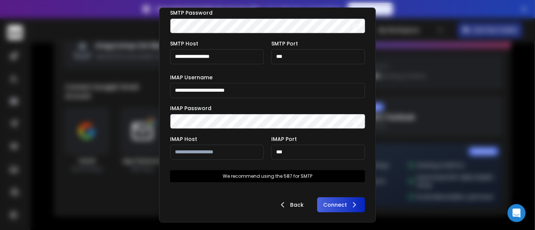
click at [228, 148] on input "text" at bounding box center [217, 152] width 94 height 15
type input "**********"
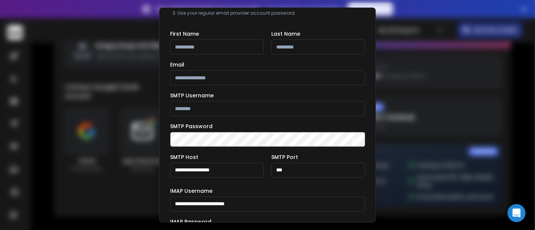
scroll to position [78, 0]
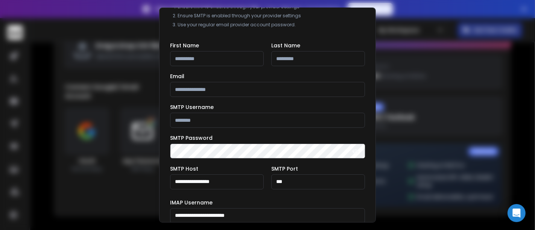
click at [273, 87] on input "email" at bounding box center [267, 89] width 195 height 15
paste input "**********"
type input "**********"
click at [190, 119] on input "text" at bounding box center [267, 120] width 195 height 15
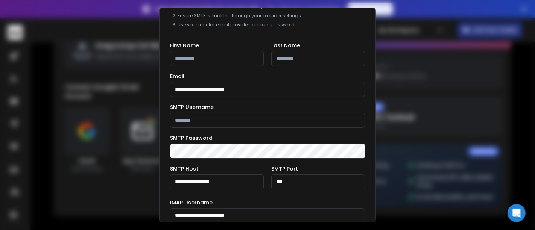
click at [190, 119] on input "text" at bounding box center [267, 120] width 195 height 15
type input "**********"
click at [318, 136] on div "SMTP Password" at bounding box center [267, 137] width 195 height 5
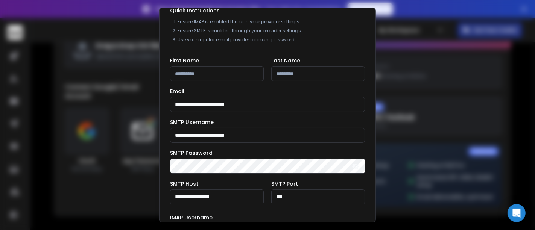
scroll to position [0, 0]
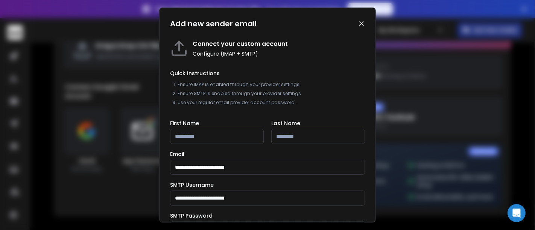
click at [246, 138] on input "text" at bounding box center [217, 136] width 94 height 15
type input "****"
type input "********"
click at [246, 108] on div "**********" at bounding box center [267, 228] width 195 height 376
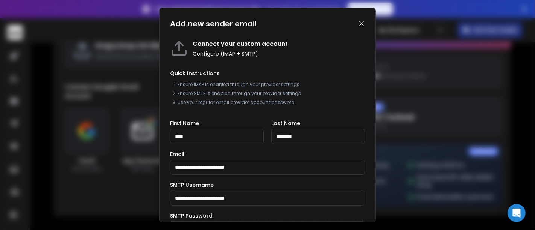
click at [251, 96] on li "Ensure SMTP is enabled through your provider settings" at bounding box center [271, 94] width 187 height 6
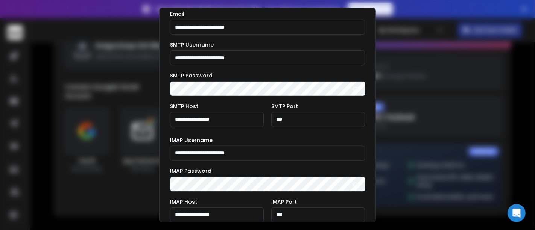
scroll to position [203, 0]
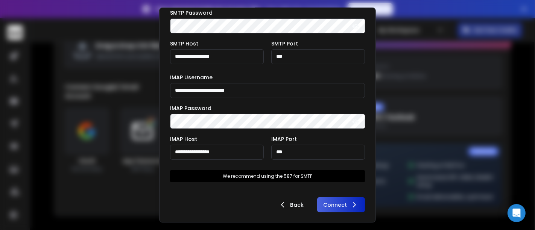
click at [343, 204] on button "Connect" at bounding box center [341, 205] width 48 height 15
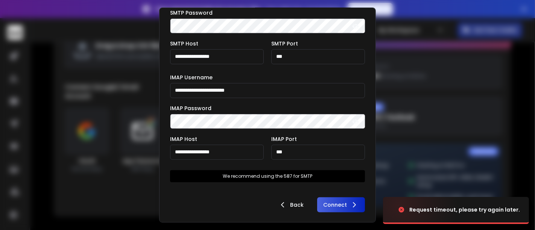
click at [399, 111] on div "**********" at bounding box center [267, 115] width 535 height 230
click at [415, 55] on div "**********" at bounding box center [267, 115] width 535 height 230
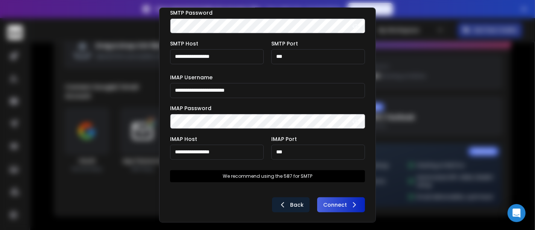
click at [287, 204] on icon "button" at bounding box center [282, 205] width 9 height 9
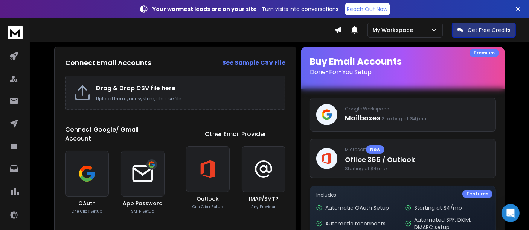
scroll to position [4, 0]
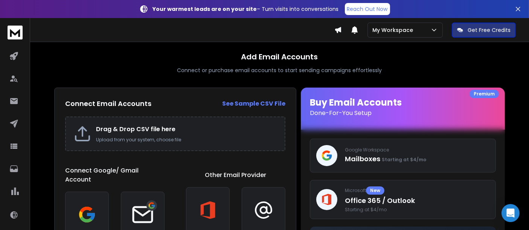
click at [247, 104] on strong "See Sample CSV File" at bounding box center [253, 103] width 63 height 9
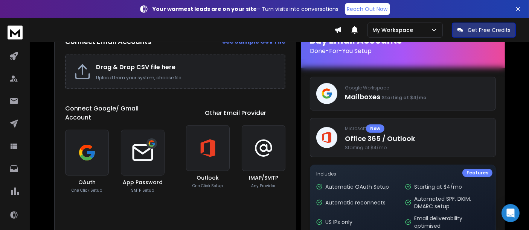
scroll to position [53, 0]
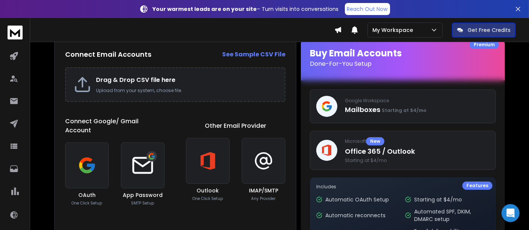
click at [258, 175] on div at bounding box center [264, 161] width 44 height 46
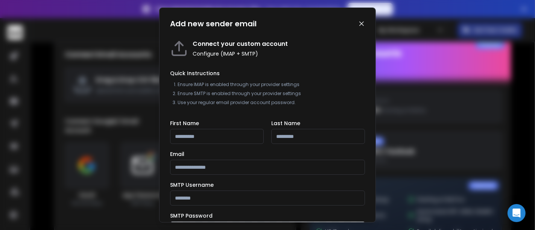
click at [237, 139] on input "text" at bounding box center [217, 136] width 94 height 15
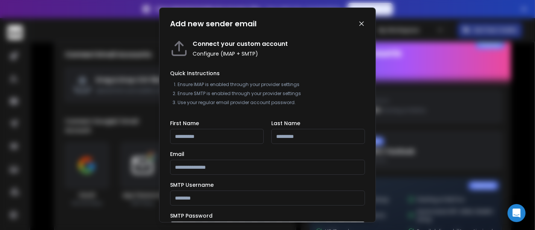
click at [237, 139] on input "text" at bounding box center [217, 136] width 94 height 15
drag, startPoint x: 338, startPoint y: 80, endPoint x: 371, endPoint y: 34, distance: 57.1
click at [340, 80] on div "Quick Instructions Ensure IMAP is enabled through your provider settings Ensure…" at bounding box center [267, 88] width 195 height 36
click at [237, 61] on div "Connect your custom account Configure (IMAP + SMTP) Quick Instructions Ensure I…" at bounding box center [267, 228] width 195 height 376
click at [364, 24] on icon at bounding box center [361, 23] width 7 height 7
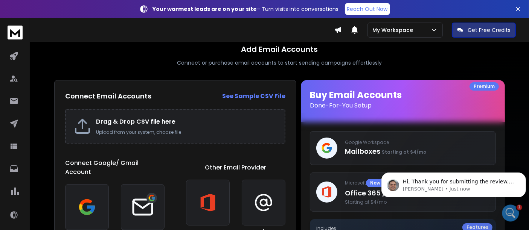
scroll to position [0, 0]
click at [508, 212] on icon "Open Intercom Messenger" at bounding box center [510, 213] width 12 height 12
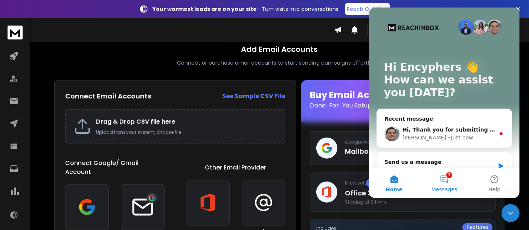
click at [443, 182] on button "1 Messages" at bounding box center [443, 183] width 50 height 30
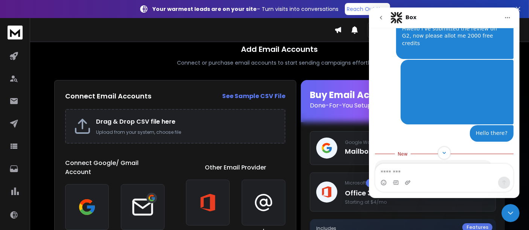
scroll to position [639, 0]
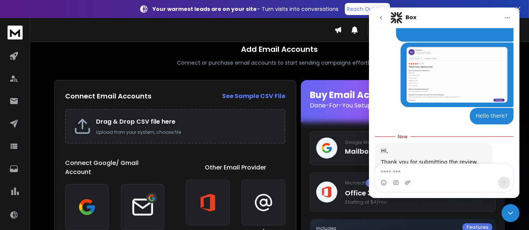
drag, startPoint x: 506, startPoint y: 208, endPoint x: 878, endPoint y: 371, distance: 406.5
click at [506, 208] on div "Close Intercom Messenger" at bounding box center [510, 213] width 18 height 18
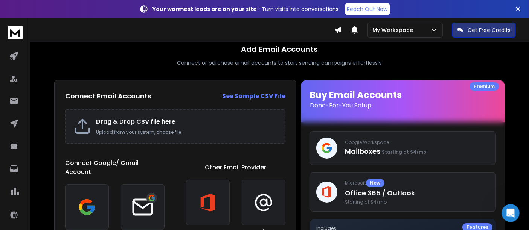
scroll to position [627, 0]
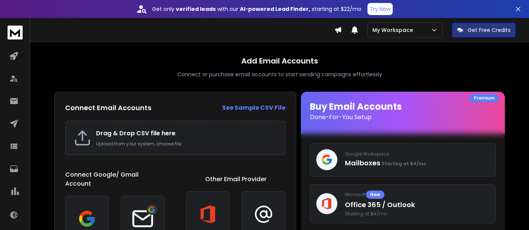
scroll to position [12, 0]
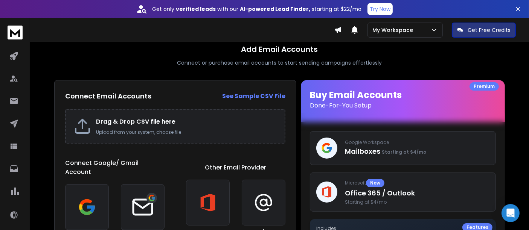
click at [485, 30] on p "Get Free Credits" at bounding box center [488, 30] width 43 height 8
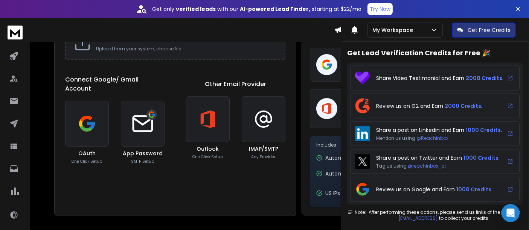
scroll to position [0, 0]
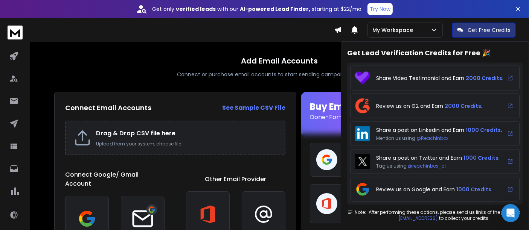
click at [130, 72] on div "Add Email Accounts Connect or purchase email accounts to start sending campaign…" at bounding box center [279, 67] width 499 height 23
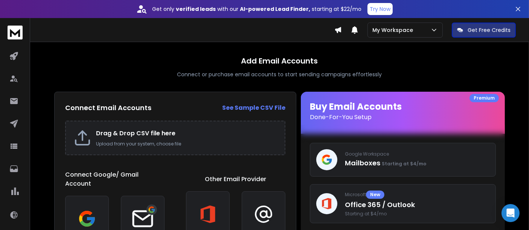
click at [14, 35] on img at bounding box center [15, 33] width 15 height 14
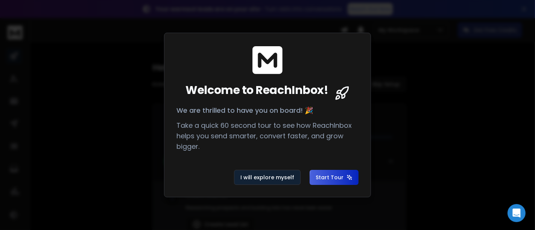
click at [273, 175] on button "I will explore myself" at bounding box center [267, 177] width 67 height 15
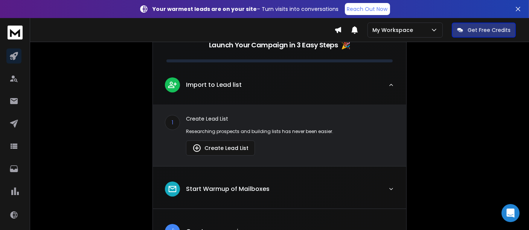
scroll to position [117, 0]
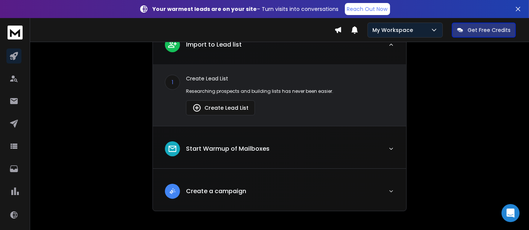
click at [435, 31] on icon "button" at bounding box center [434, 30] width 8 height 8
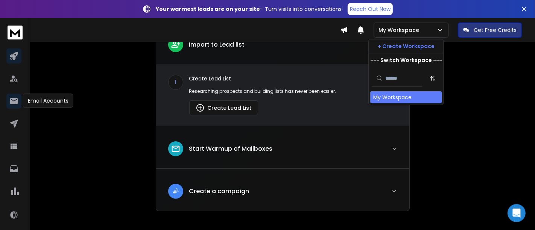
click at [18, 104] on link at bounding box center [13, 101] width 15 height 15
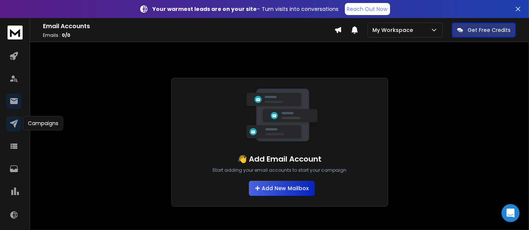
click at [17, 125] on icon at bounding box center [13, 123] width 9 height 9
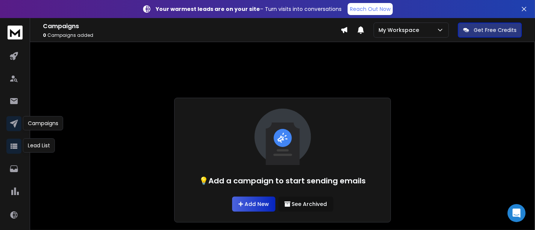
click at [14, 141] on link at bounding box center [13, 146] width 15 height 15
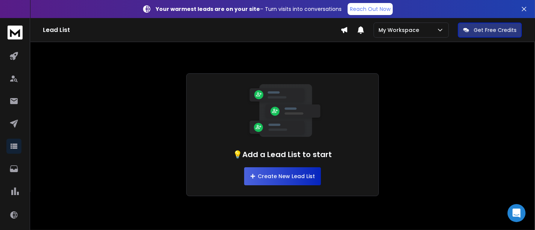
click at [13, 176] on div at bounding box center [14, 170] width 17 height 18
click at [18, 163] on link at bounding box center [13, 168] width 15 height 15
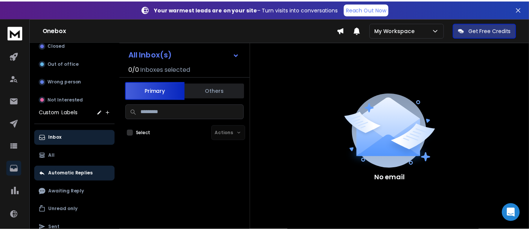
scroll to position [202, 0]
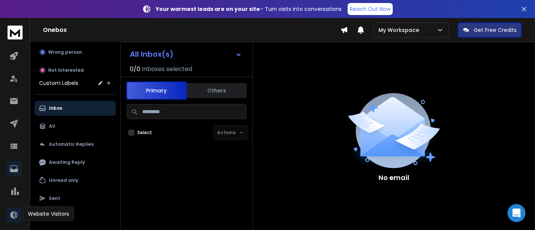
click at [9, 211] on link at bounding box center [13, 215] width 15 height 15
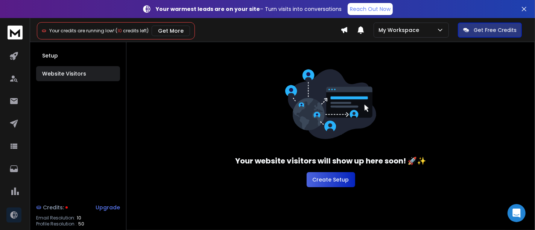
click at [326, 182] on button "Create Setup" at bounding box center [331, 179] width 49 height 15
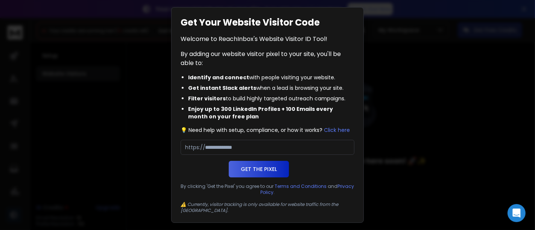
click at [295, 151] on input "text" at bounding box center [268, 147] width 174 height 15
click at [337, 134] on button "Click here" at bounding box center [337, 130] width 26 height 8
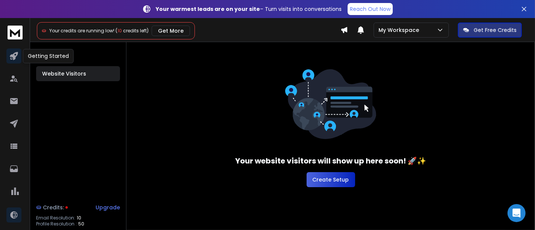
click at [13, 62] on link at bounding box center [13, 56] width 15 height 15
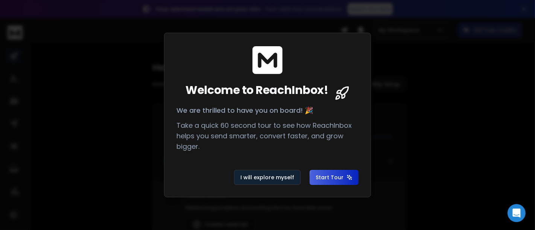
click at [271, 182] on button "I will explore myself" at bounding box center [267, 177] width 67 height 15
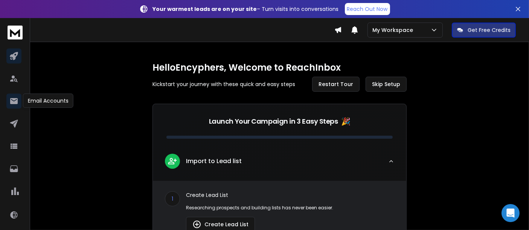
click at [15, 104] on icon at bounding box center [13, 101] width 9 height 9
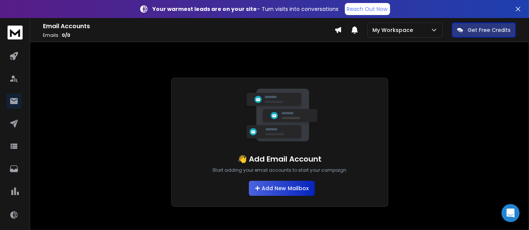
click at [272, 187] on button "Add New Mailbox" at bounding box center [282, 188] width 66 height 15
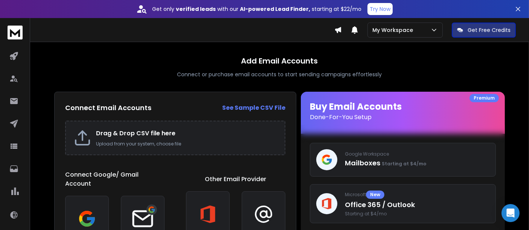
click at [152, 135] on h2 "Drag & Drop CSV file here" at bounding box center [186, 133] width 181 height 9
type input "**********"
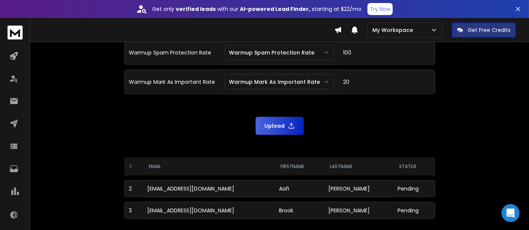
scroll to position [678, 0]
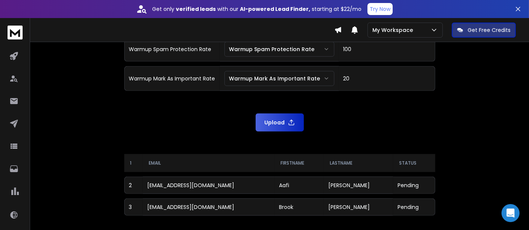
click at [268, 119] on p "Upload" at bounding box center [275, 123] width 20 height 8
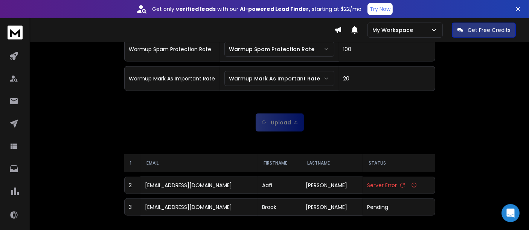
click at [510, 210] on icon "Open Intercom Messenger" at bounding box center [510, 213] width 9 height 10
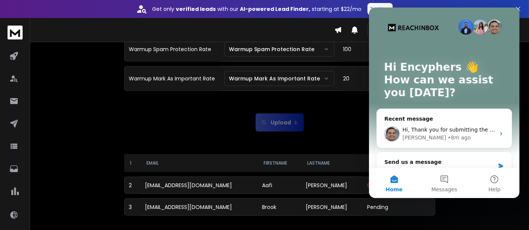
click at [441, 118] on div "Recent message" at bounding box center [444, 119] width 120 height 8
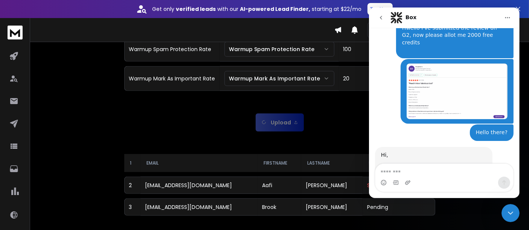
scroll to position [627, 0]
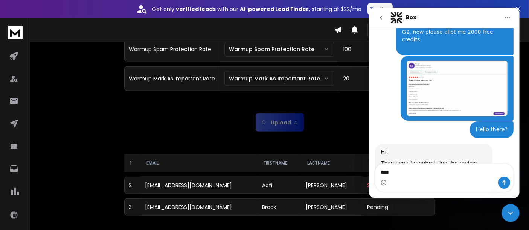
type textarea "*****"
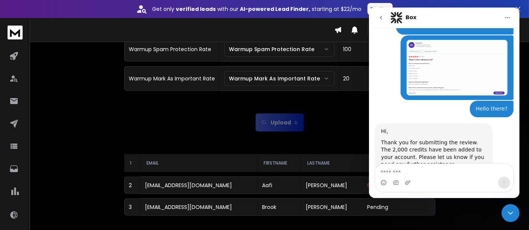
scroll to position [649, 0]
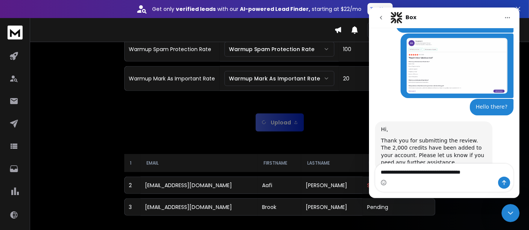
type textarea "**********"
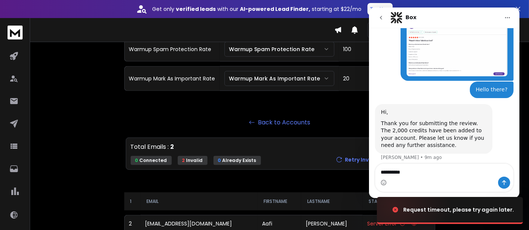
scroll to position [716, 0]
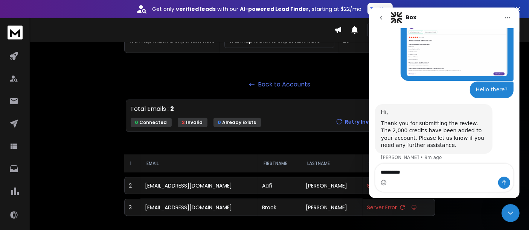
type textarea "*********"
click at [245, 146] on table "1 Email [PERSON_NAME] Status 2 [EMAIL_ADDRESS][DOMAIN_NAME] [PERSON_NAME] Serve…" at bounding box center [280, 186] width 320 height 80
click at [516, 211] on div "Close Intercom Messenger" at bounding box center [510, 213] width 18 height 18
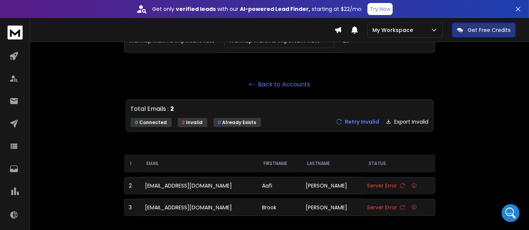
scroll to position [666, 0]
click at [166, 106] on p "Total Emails : 2" at bounding box center [196, 109] width 130 height 9
click at [163, 118] on p "0 Connected" at bounding box center [151, 122] width 41 height 9
click at [159, 111] on div "Total Emails : 2 0 Connected 2 Invalid 0 Already Exists" at bounding box center [196, 116] width 130 height 23
click at [163, 105] on p "Total Emails : 2" at bounding box center [196, 109] width 130 height 9
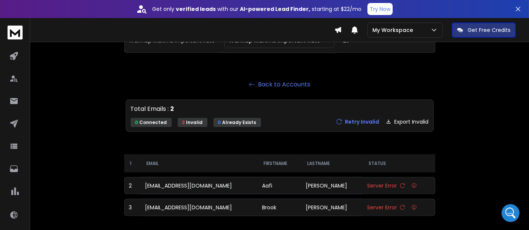
click at [287, 119] on div "Total Emails : 2 0 Connected 2 Invalid 0 Already Exists Retry Invalid Export In…" at bounding box center [280, 116] width 308 height 32
click at [251, 118] on p "0 Already Exists" at bounding box center [236, 122] width 47 height 9
click at [186, 118] on p "2 Invalid" at bounding box center [193, 122] width 30 height 9
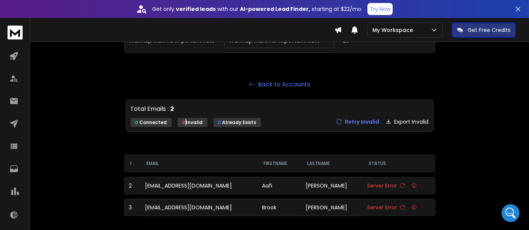
click at [186, 118] on p "2 Invalid" at bounding box center [193, 122] width 30 height 9
click at [513, 216] on div "Open Intercom Messenger" at bounding box center [510, 213] width 25 height 25
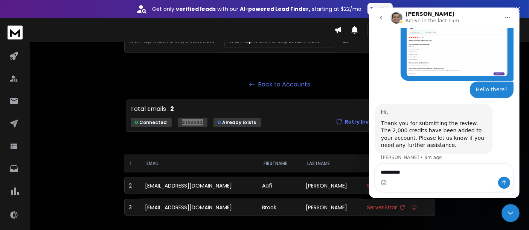
click at [424, 177] on textarea "*********" at bounding box center [444, 170] width 138 height 13
type textarea "***"
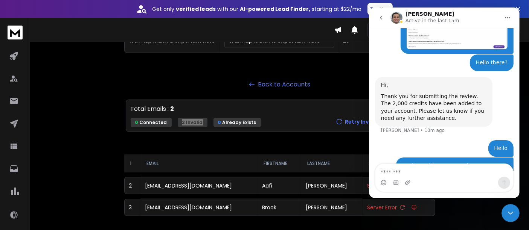
scroll to position [720, 0]
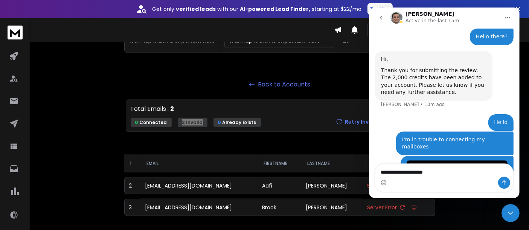
type textarea "**********"
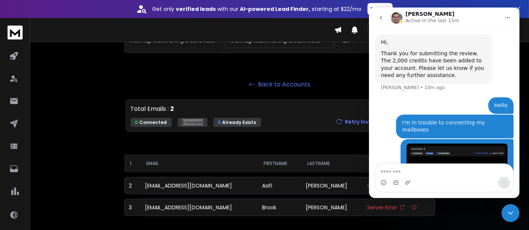
scroll to position [737, 0]
click at [510, 205] on div "Close Intercom Messenger" at bounding box center [510, 213] width 18 height 18
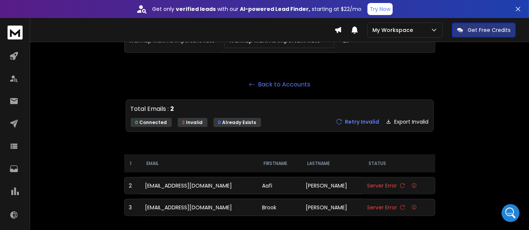
click at [403, 118] on p "Export Invalid" at bounding box center [411, 122] width 34 height 8
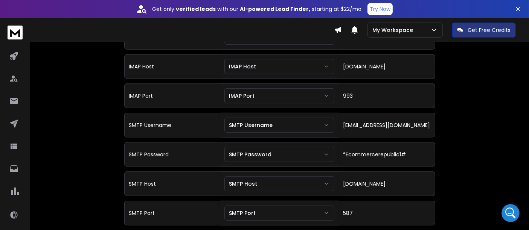
scroll to position [340, 0]
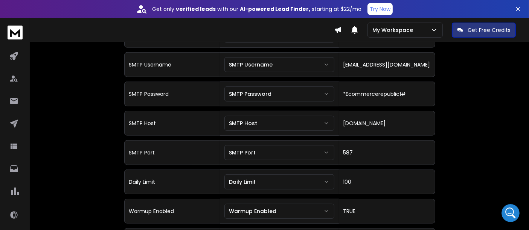
click at [518, 212] on div "Open Intercom Messenger" at bounding box center [510, 213] width 25 height 25
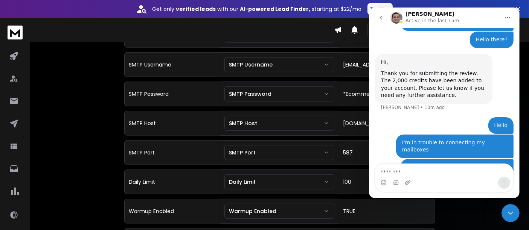
scroll to position [737, 0]
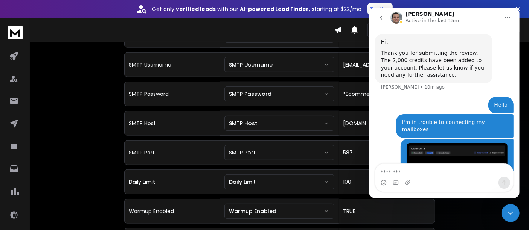
click at [508, 218] on div "Close Intercom Messenger" at bounding box center [510, 213] width 18 height 18
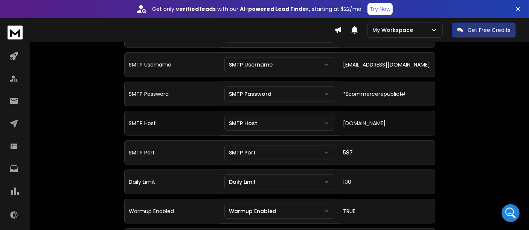
scroll to position [173, 0]
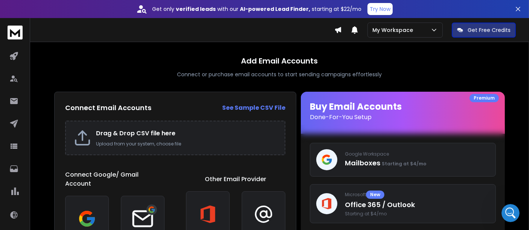
click at [127, 137] on h2 "Drag & Drop CSV file here" at bounding box center [186, 133] width 181 height 9
type input "**********"
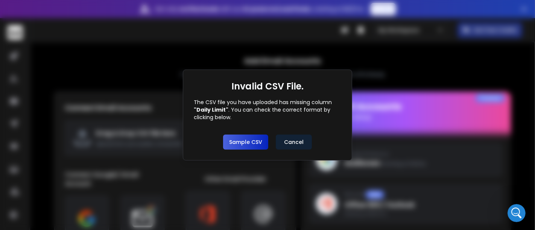
click at [305, 147] on button "Cancel" at bounding box center [294, 142] width 36 height 15
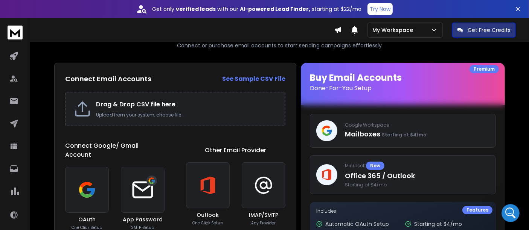
scroll to position [42, 0]
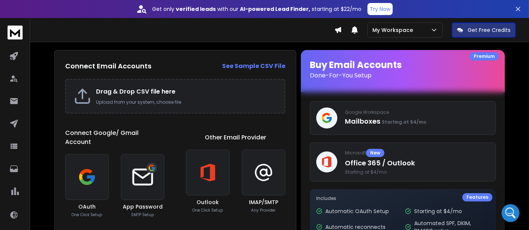
click at [249, 65] on strong "See Sample CSV File" at bounding box center [253, 66] width 63 height 9
click at [195, 95] on h2 "Drag & Drop CSV file here" at bounding box center [186, 91] width 181 height 9
type input "**********"
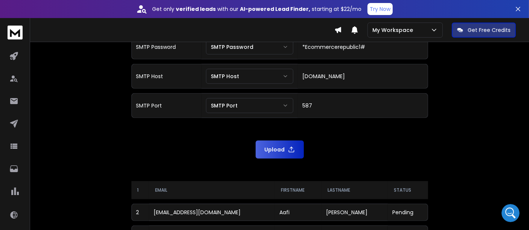
scroll to position [416, 0]
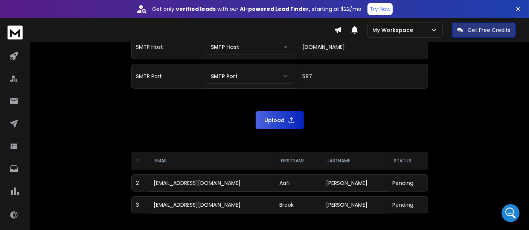
click at [286, 117] on button "Upload" at bounding box center [280, 120] width 48 height 18
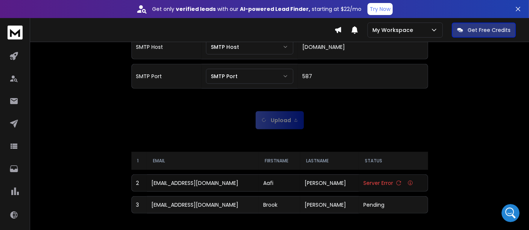
click at [387, 180] on div "Server Error" at bounding box center [393, 184] width 60 height 8
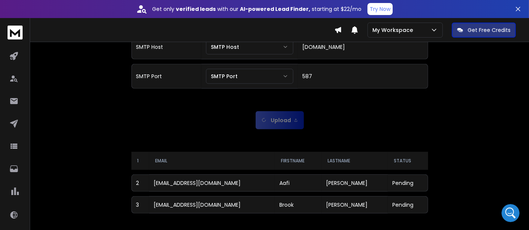
click at [504, 208] on div "Open Intercom Messenger" at bounding box center [510, 213] width 25 height 25
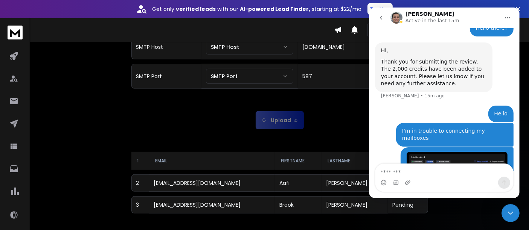
scroll to position [737, 0]
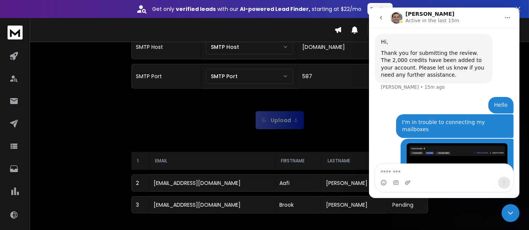
click at [449, 178] on div "Intercom messenger" at bounding box center [444, 183] width 138 height 12
click at [512, 213] on icon "Close Intercom Messenger" at bounding box center [509, 212] width 9 height 9
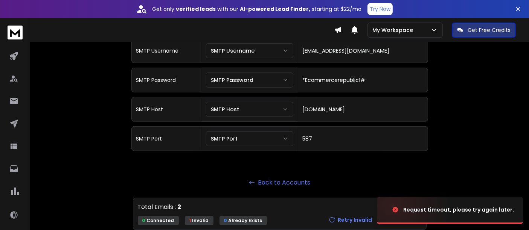
scroll to position [455, 0]
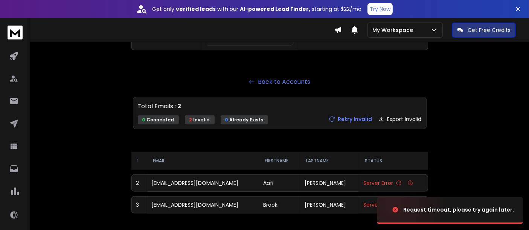
click at [402, 116] on p "Export Invalid" at bounding box center [404, 120] width 34 height 8
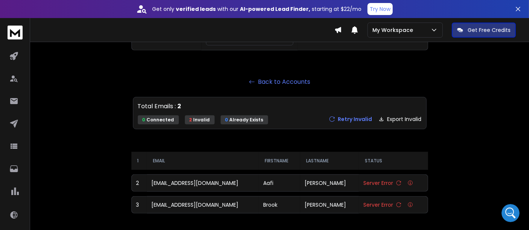
click at [359, 116] on p "Retry Invalid" at bounding box center [355, 120] width 34 height 8
click at [270, 78] on p "Back to Accounts" at bounding box center [284, 82] width 52 height 9
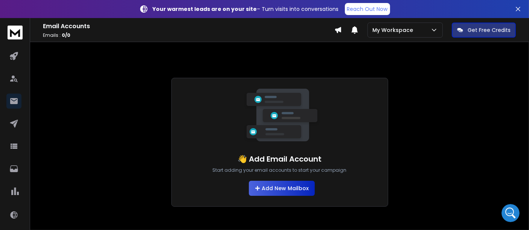
click at [279, 190] on button "Add New Mailbox" at bounding box center [282, 188] width 66 height 15
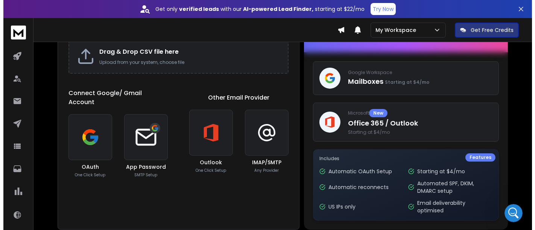
scroll to position [84, 0]
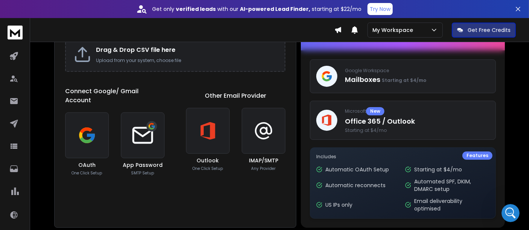
click at [271, 127] on icon at bounding box center [264, 131] width 16 height 16
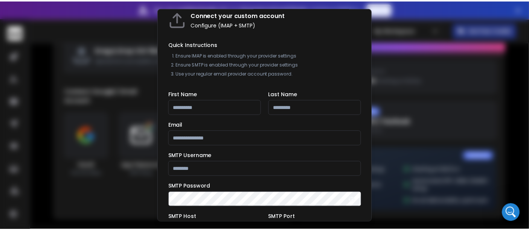
scroll to position [0, 0]
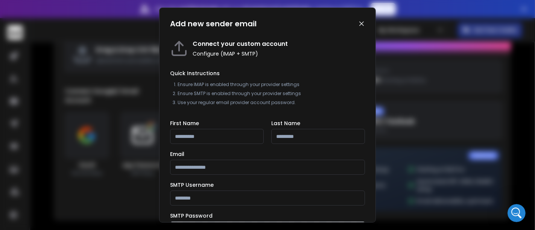
click at [365, 29] on div "Add new sender email Connect your custom account Configure (IMAP + SMTP) Quick …" at bounding box center [267, 115] width 217 height 215
click at [364, 24] on icon at bounding box center [361, 23] width 7 height 7
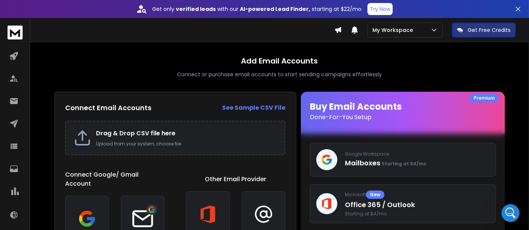
click at [187, 140] on div "Drag & Drop CSV file here Upload from your system, choose file" at bounding box center [186, 138] width 181 height 18
type input "**********"
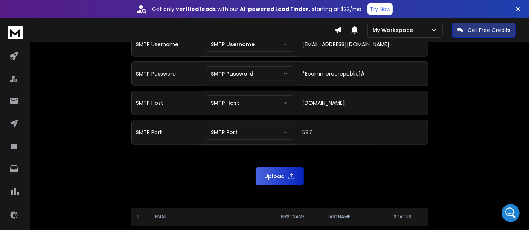
scroll to position [394, 0]
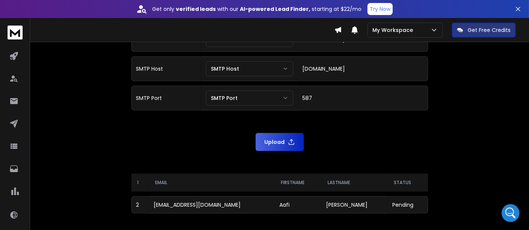
click at [289, 140] on icon at bounding box center [291, 142] width 7 height 7
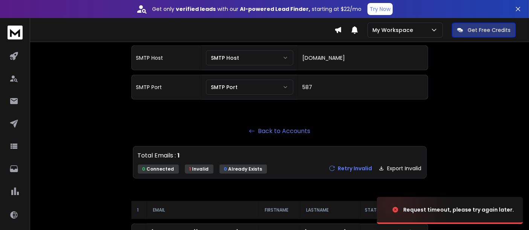
scroll to position [433, 0]
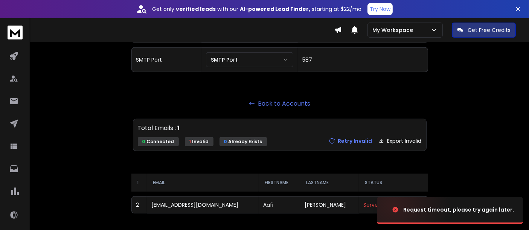
click at [196, 137] on p "1 Invalid" at bounding box center [199, 141] width 29 height 9
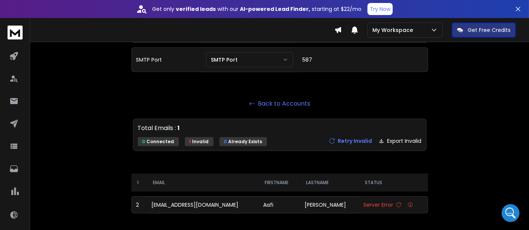
click at [167, 131] on div "Total Emails : 1 0 Connected 1 Invalid 0 Already Exists" at bounding box center [202, 135] width 129 height 23
click at [267, 101] on p "Back to Accounts" at bounding box center [284, 103] width 52 height 9
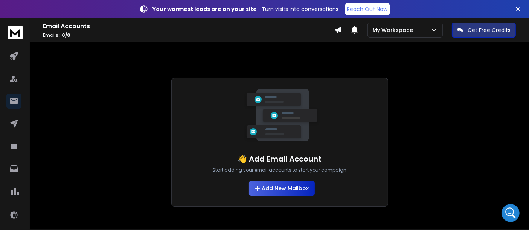
click at [299, 187] on button "Add New Mailbox" at bounding box center [282, 188] width 66 height 15
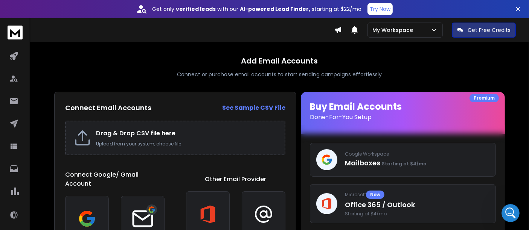
click at [236, 143] on p "Upload from your system, choose file" at bounding box center [186, 144] width 181 height 6
type input "**********"
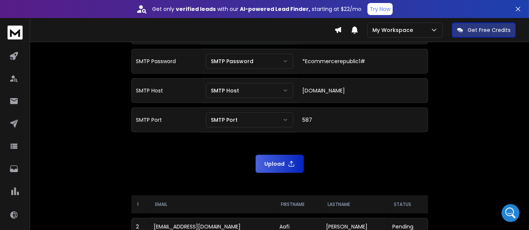
scroll to position [376, 0]
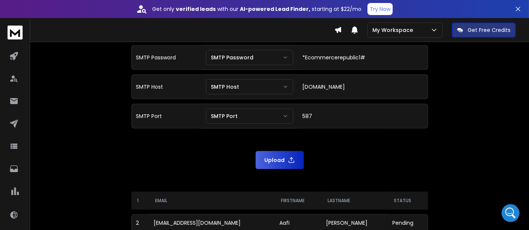
click at [277, 162] on button "Upload" at bounding box center [280, 160] width 48 height 18
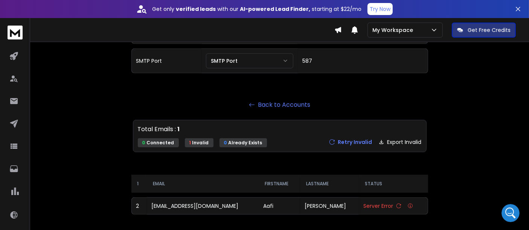
scroll to position [433, 0]
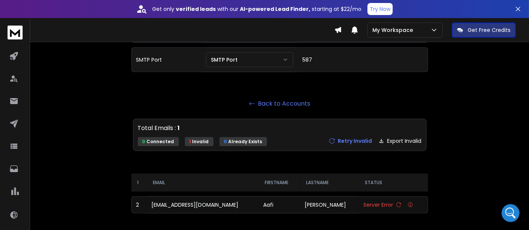
click at [389, 203] on div "Server Error" at bounding box center [393, 205] width 60 height 8
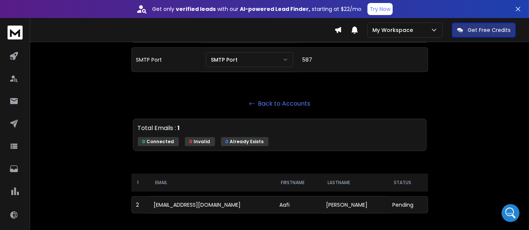
click at [421, 201] on div "Pending" at bounding box center [407, 205] width 30 height 8
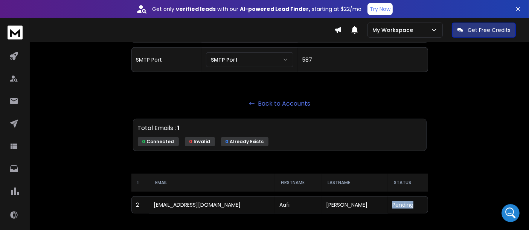
click at [421, 201] on div "Pending" at bounding box center [407, 205] width 30 height 8
click at [205, 138] on p "0 Invalid" at bounding box center [200, 141] width 30 height 9
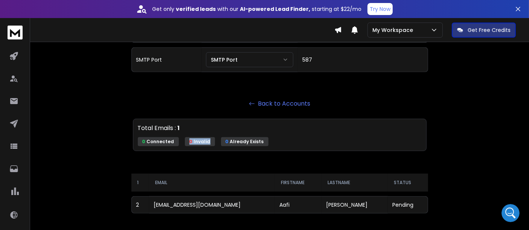
click at [205, 138] on p "0 Invalid" at bounding box center [200, 141] width 30 height 9
click at [218, 125] on p "Total Emails : 1" at bounding box center [203, 128] width 131 height 9
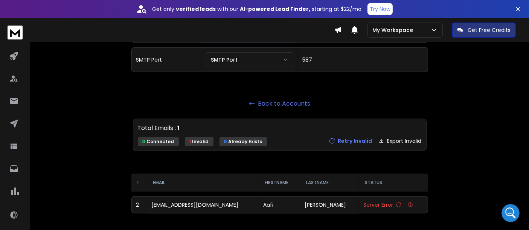
click at [516, 210] on div "Open Intercom Messenger" at bounding box center [510, 213] width 25 height 25
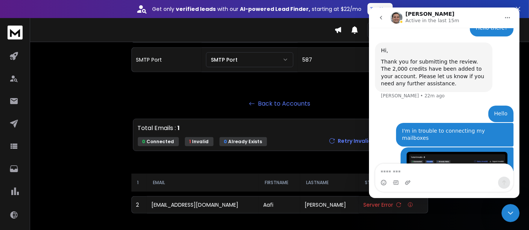
scroll to position [737, 0]
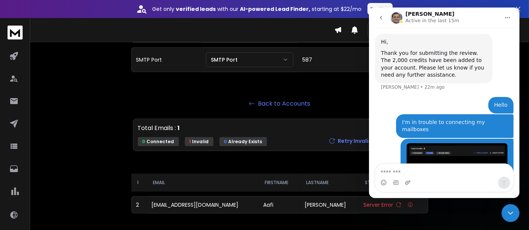
click at [417, 177] on textarea "Message…" at bounding box center [444, 170] width 138 height 13
type textarea "****"
type textarea "**********"
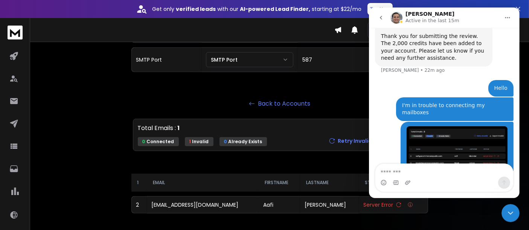
type textarea "*"
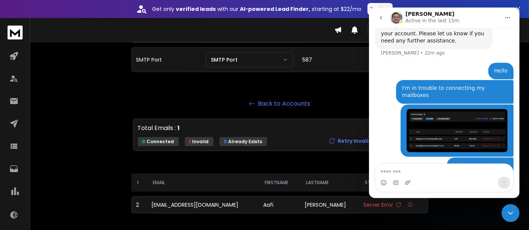
click at [514, 216] on div "Close Intercom Messenger" at bounding box center [510, 213] width 18 height 18
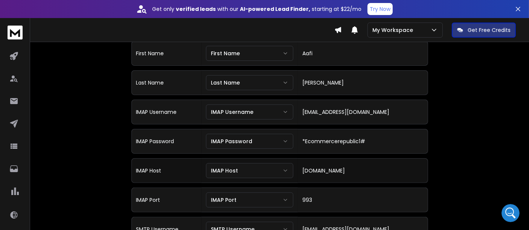
scroll to position [98, 0]
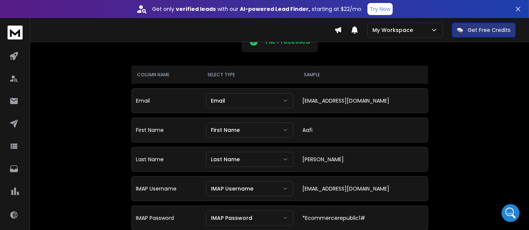
click at [512, 209] on icon "Open Intercom Messenger" at bounding box center [510, 213] width 12 height 12
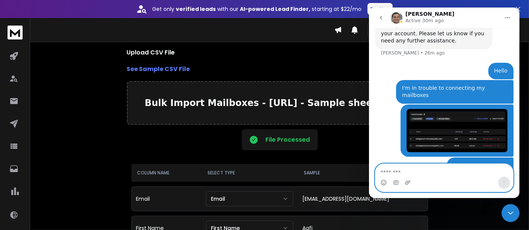
scroll to position [209, 0]
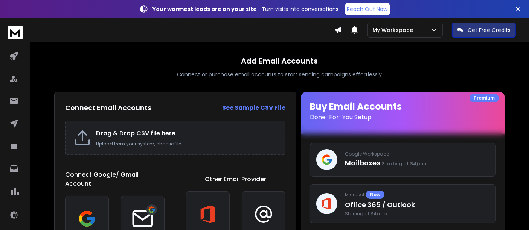
scroll to position [95, 0]
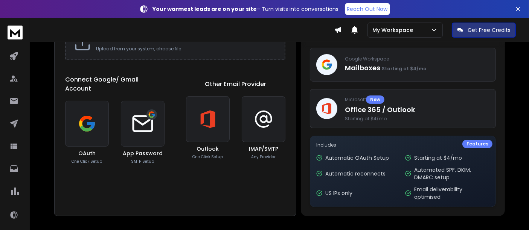
click at [259, 108] on icon at bounding box center [263, 119] width 19 height 23
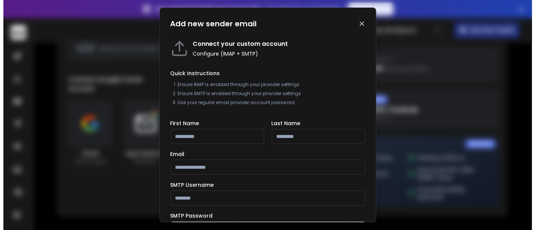
scroll to position [88, 0]
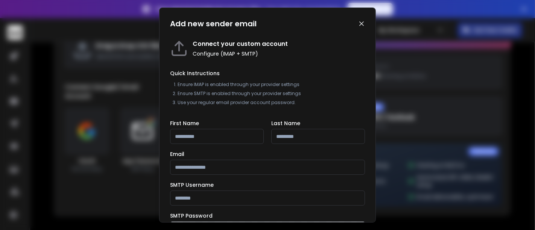
click at [201, 134] on input "text" at bounding box center [217, 136] width 94 height 15
type input "****"
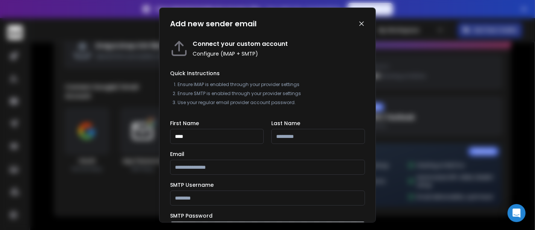
click at [296, 131] on input "text" at bounding box center [318, 136] width 94 height 15
type input "********"
click at [234, 171] on input "email" at bounding box center [267, 167] width 195 height 15
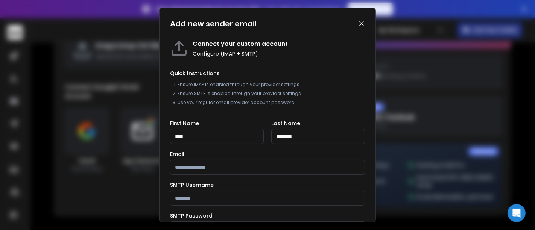
click at [234, 171] on input "email" at bounding box center [267, 167] width 195 height 15
type input "**********"
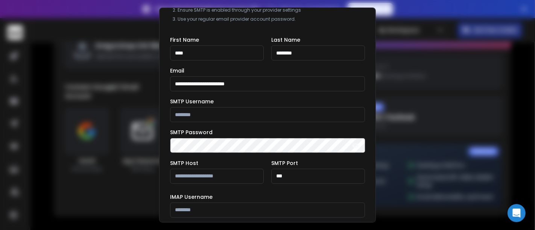
click at [245, 117] on input "text" at bounding box center [267, 114] width 195 height 15
type input "**********"
click at [170, 165] on div "**********" at bounding box center [267, 115] width 217 height 215
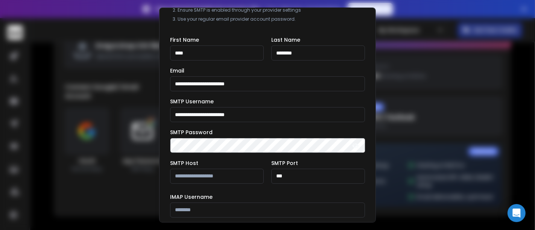
click at [211, 177] on input "text" at bounding box center [217, 176] width 94 height 15
type input "**********"
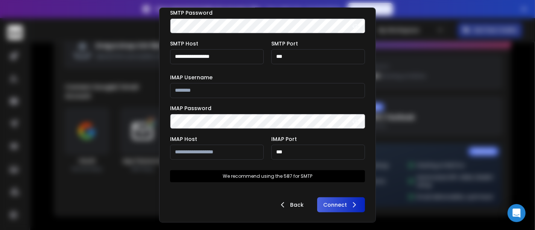
click at [245, 91] on input "text" at bounding box center [267, 90] width 195 height 15
type input "**********"
click at [268, 149] on div "IMAP Host IMAP Port ***" at bounding box center [267, 150] width 195 height 26
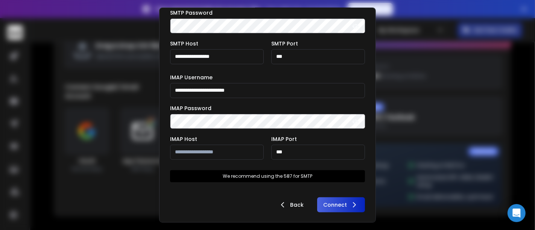
click at [248, 154] on input "text" at bounding box center [217, 152] width 94 height 15
type input "**********"
click at [346, 204] on button "Connect" at bounding box center [341, 205] width 48 height 15
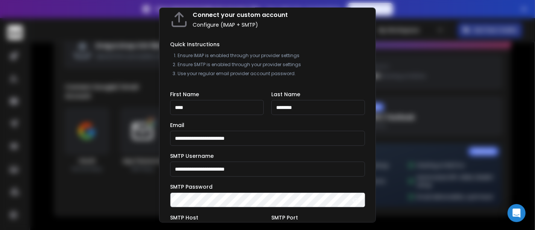
scroll to position [42, 0]
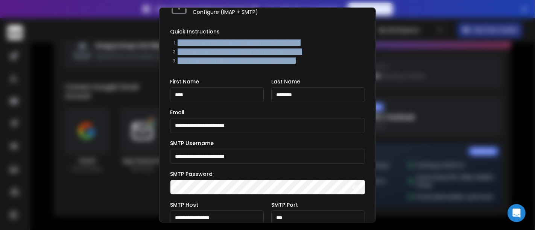
drag, startPoint x: 171, startPoint y: 40, endPoint x: 318, endPoint y: 69, distance: 150.0
click at [318, 69] on div "**********" at bounding box center [267, 186] width 195 height 376
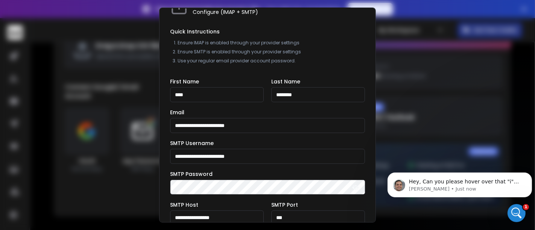
scroll to position [0, 0]
click at [511, 212] on icon "Open Intercom Messenger" at bounding box center [516, 213] width 12 height 12
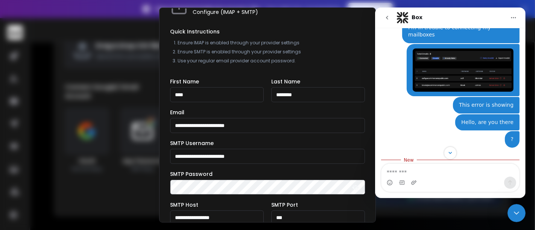
scroll to position [825, 0]
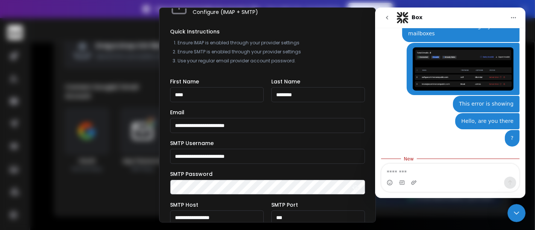
click at [442, 175] on textarea "Message…" at bounding box center [450, 170] width 138 height 13
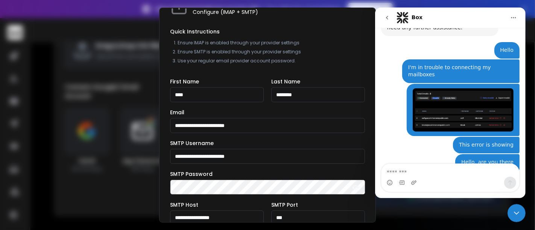
scroll to position [741, 0]
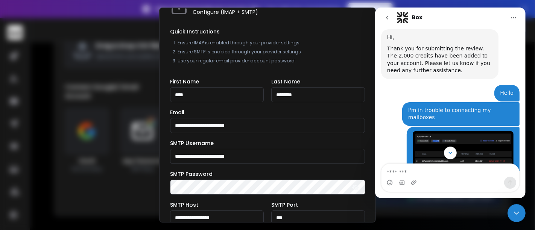
click at [461, 131] on img "Encyphers says…" at bounding box center [462, 152] width 101 height 43
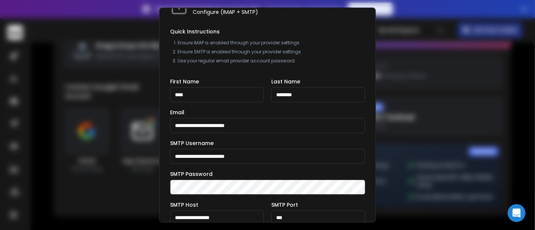
scroll to position [841, 0]
click at [472, 58] on div "**********" at bounding box center [267, 115] width 535 height 230
click at [425, 91] on div "**********" at bounding box center [267, 115] width 535 height 230
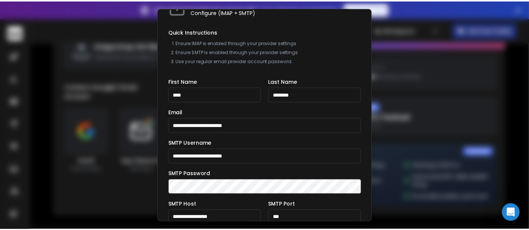
scroll to position [203, 0]
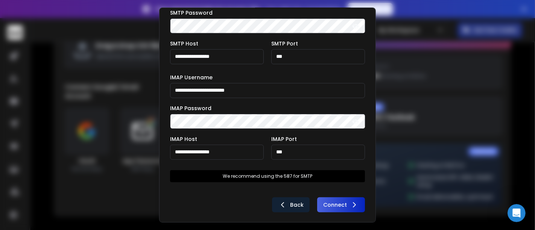
click at [301, 203] on button "Back" at bounding box center [291, 205] width 38 height 15
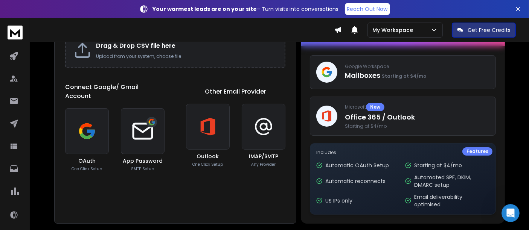
click at [472, 80] on p "Mailboxes Starting at $4/mo" at bounding box center [417, 75] width 145 height 11
click at [263, 122] on icon at bounding box center [263, 127] width 19 height 23
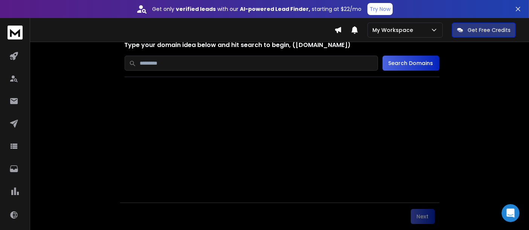
scroll to position [42, 0]
click at [157, 49] on h2 "Type your domain idea below and hit search to begin, (ex.companydomain.com)" at bounding box center [282, 45] width 315 height 9
click at [282, 120] on div "Type your domain idea below and hit search to begin, (ex.companydomain.com) Sea…" at bounding box center [279, 122] width 319 height 162
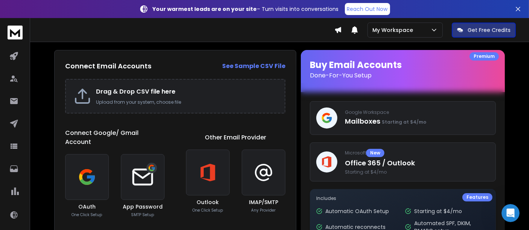
scroll to position [88, 0]
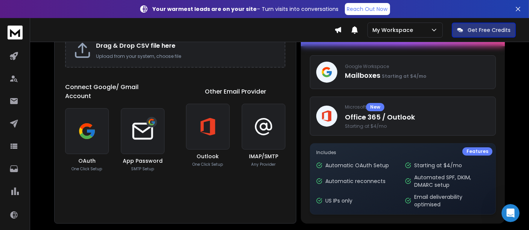
click at [152, 50] on h2 "Drag & Drop CSV file here" at bounding box center [186, 45] width 181 height 9
type input "**********"
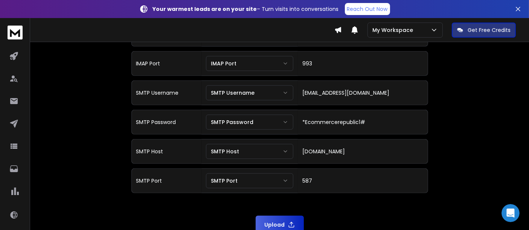
scroll to position [376, 0]
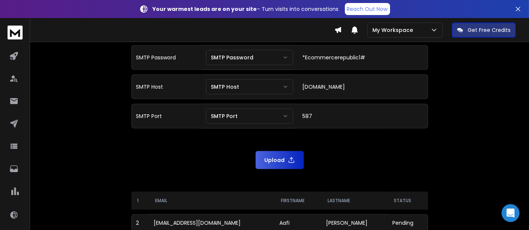
click at [299, 156] on button "Upload" at bounding box center [280, 160] width 48 height 18
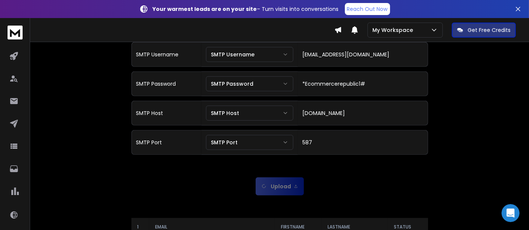
scroll to position [394, 0]
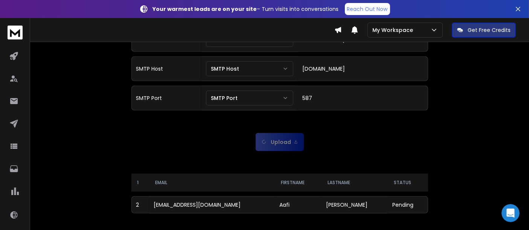
click at [506, 209] on div "Open Intercom Messenger" at bounding box center [510, 213] width 25 height 25
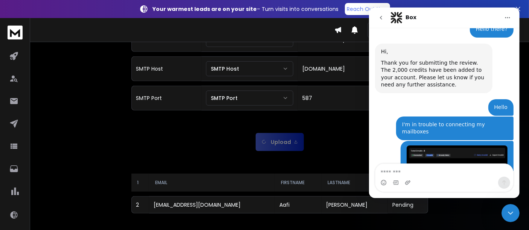
click at [434, 182] on div "Intercom messenger" at bounding box center [444, 183] width 138 height 12
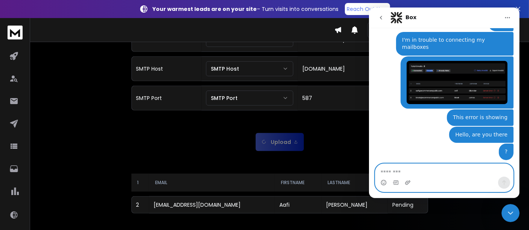
click at [434, 174] on textarea "Message…" at bounding box center [444, 170] width 138 height 13
type textarea "**********"
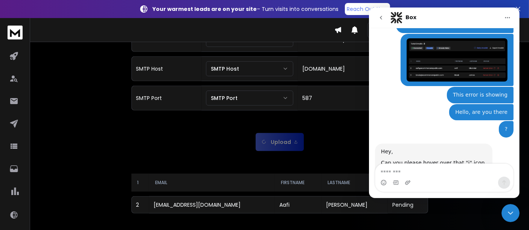
click at [508, 215] on icon "Close Intercom Messenger" at bounding box center [509, 212] width 9 height 9
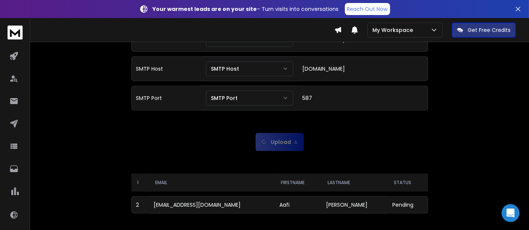
click at [508, 214] on icon "Open Intercom Messenger" at bounding box center [510, 213] width 12 height 12
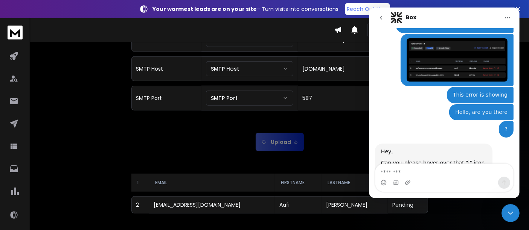
click at [510, 212] on icon "Close Intercom Messenger" at bounding box center [509, 212] width 9 height 9
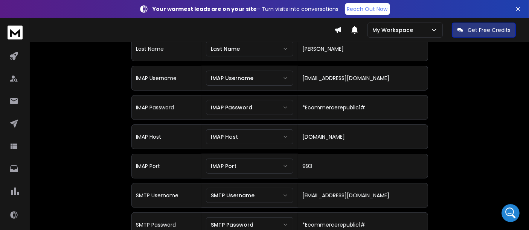
scroll to position [394, 0]
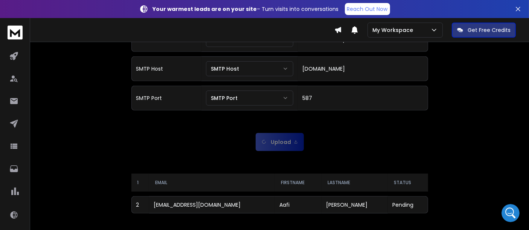
click at [509, 219] on div "Open Intercom Messenger" at bounding box center [510, 213] width 25 height 25
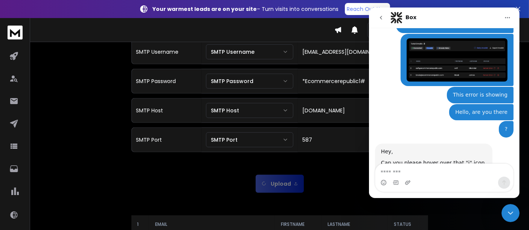
scroll to position [751, 0]
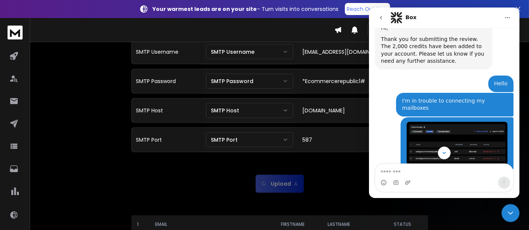
click at [460, 122] on img "Encyphers says…" at bounding box center [456, 143] width 101 height 43
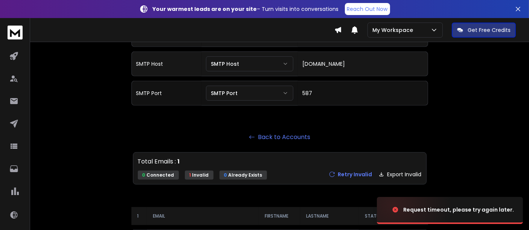
scroll to position [433, 0]
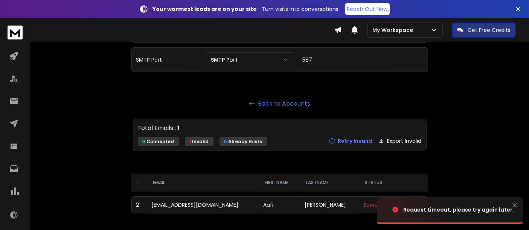
click at [514, 208] on div "Request timeout, please try again later." at bounding box center [453, 210] width 140 height 26
click at [517, 204] on div "Request timeout, please try again later." at bounding box center [453, 210] width 140 height 26
click at [518, 205] on button "Notifications (F8)" at bounding box center [514, 205] width 11 height 11
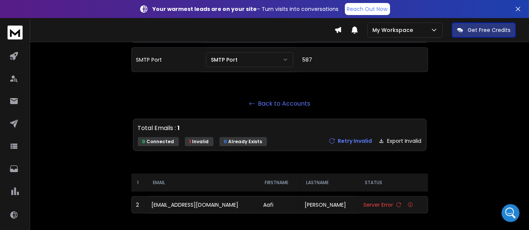
click at [507, 214] on icon "Open Intercom Messenger" at bounding box center [510, 213] width 12 height 12
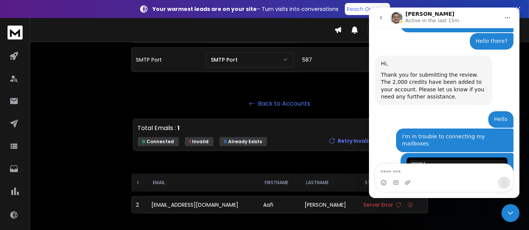
scroll to position [834, 0]
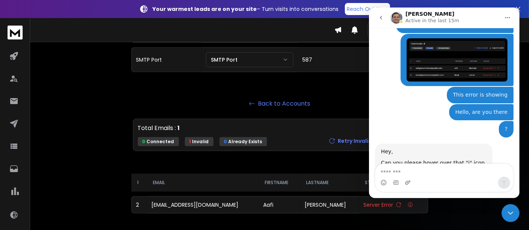
click at [429, 172] on textarea "Message…" at bounding box center [444, 170] width 138 height 13
type textarea "**********"
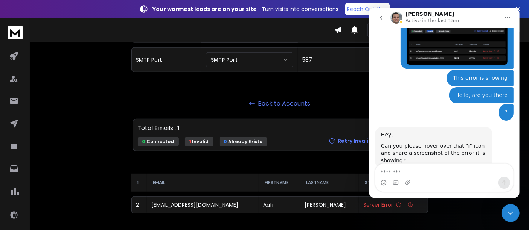
click at [442, 183] on div "let me see Encyphers • 1m ago" at bounding box center [443, 191] width 138 height 17
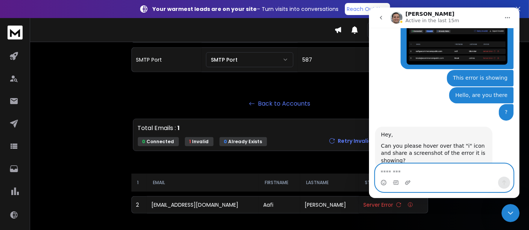
click at [427, 171] on textarea "Message…" at bounding box center [444, 170] width 138 height 13
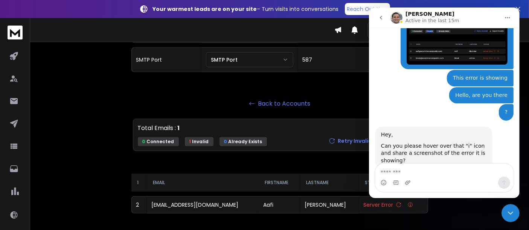
click at [236, 180] on th "Email" at bounding box center [202, 183] width 111 height 18
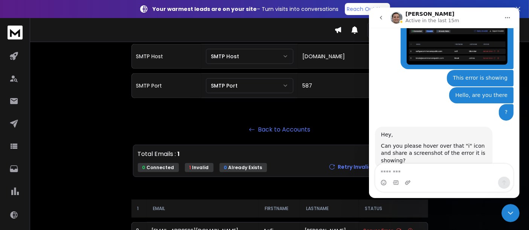
scroll to position [433, 0]
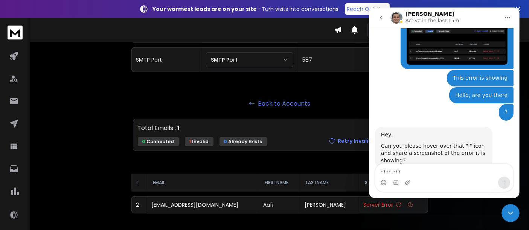
click at [511, 211] on icon "Close Intercom Messenger" at bounding box center [509, 212] width 9 height 9
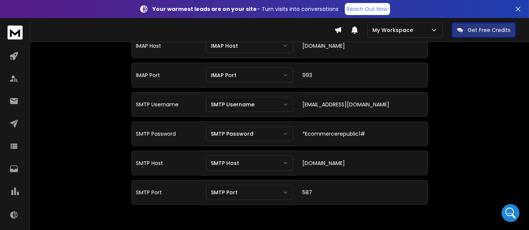
scroll to position [182, 0]
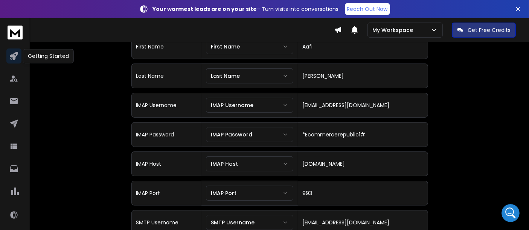
click at [18, 55] on link at bounding box center [13, 56] width 15 height 15
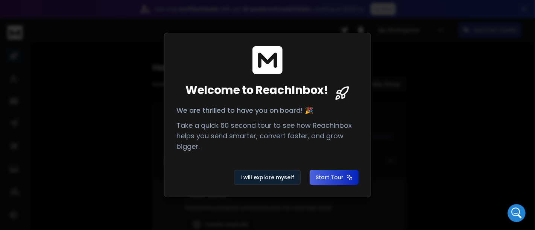
click at [276, 170] on button "I will explore myself" at bounding box center [267, 177] width 67 height 15
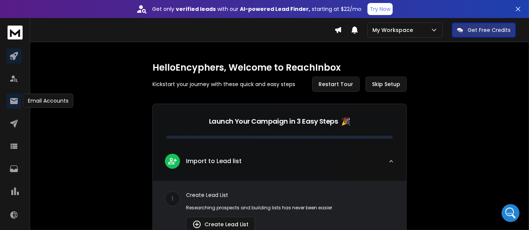
click at [17, 99] on icon at bounding box center [13, 101] width 9 height 9
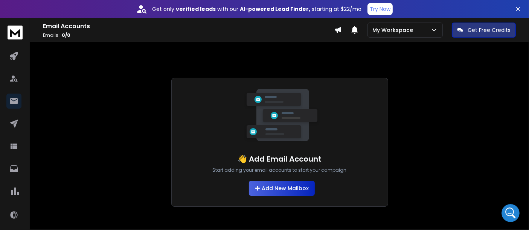
scroll to position [12, 0]
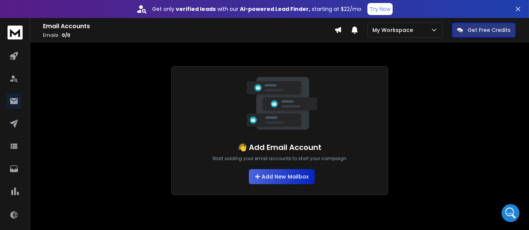
click at [302, 171] on button "Add New Mailbox" at bounding box center [282, 176] width 66 height 15
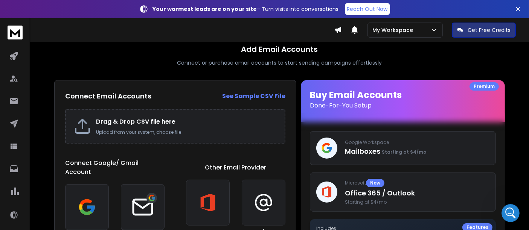
click at [301, 174] on div "Google Workspace Mailboxes Starting at $4/mo Microsoft New Office 365 / Outlook…" at bounding box center [403, 211] width 204 height 178
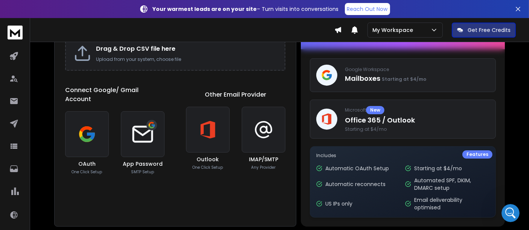
scroll to position [95, 0]
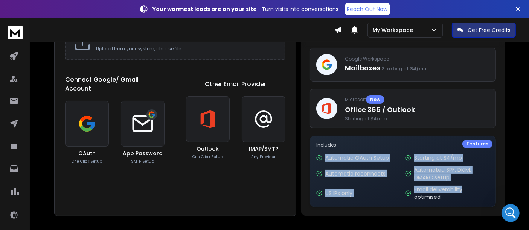
drag, startPoint x: 321, startPoint y: 156, endPoint x: 476, endPoint y: 189, distance: 158.9
click at [476, 189] on div "Automatic OAuth Setup Starting at $4/mo Automatic reconnects Automated SPF, DKI…" at bounding box center [402, 177] width 173 height 47
click at [476, 189] on p "Email deliverability optimised" at bounding box center [451, 193] width 75 height 15
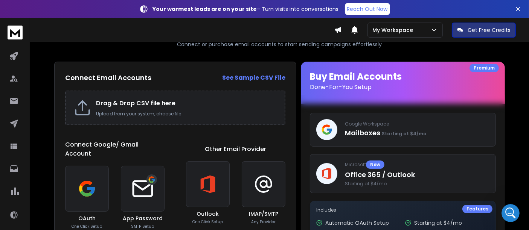
scroll to position [0, 0]
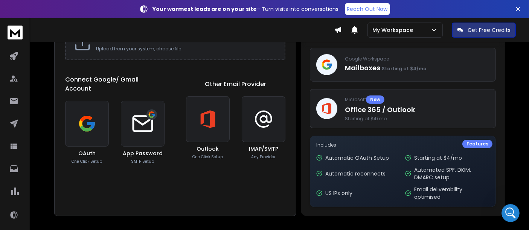
click at [254, 110] on icon at bounding box center [263, 119] width 19 height 23
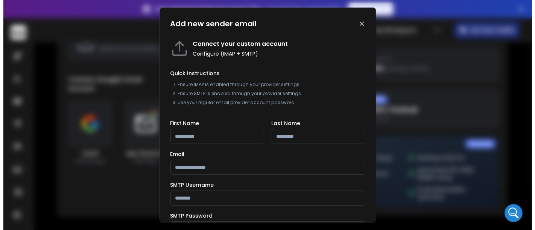
scroll to position [88, 0]
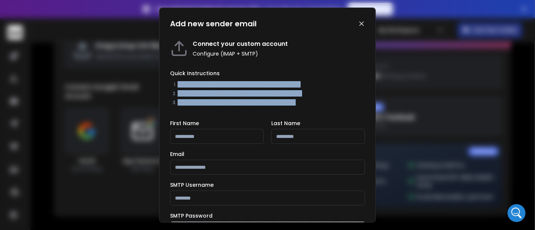
drag, startPoint x: 172, startPoint y: 83, endPoint x: 323, endPoint y: 102, distance: 151.8
click at [323, 102] on div "Quick Instructions Ensure IMAP is enabled through your provider settings Ensure…" at bounding box center [267, 88] width 195 height 36
click at [323, 102] on li "Use your regular email provider account password." at bounding box center [271, 103] width 187 height 6
drag, startPoint x: 317, startPoint y: 104, endPoint x: 169, endPoint y: 83, distance: 149.7
click at [169, 83] on div "Add new sender email Connect your custom account Configure (IMAP + SMTP) Quick …" at bounding box center [267, 115] width 217 height 215
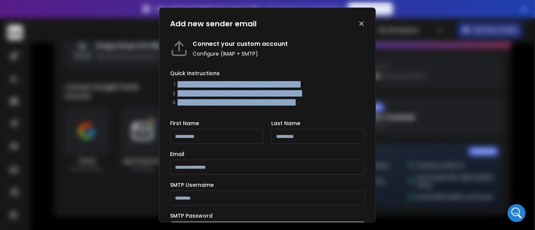
click at [169, 83] on div "Add new sender email Connect your custom account Configure (IMAP + SMTP) Quick …" at bounding box center [267, 115] width 217 height 215
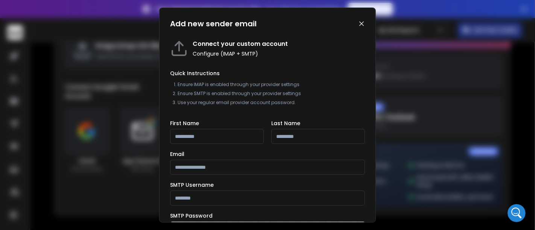
click at [269, 87] on li "Ensure IMAP is enabled through your provider settings" at bounding box center [271, 85] width 187 height 6
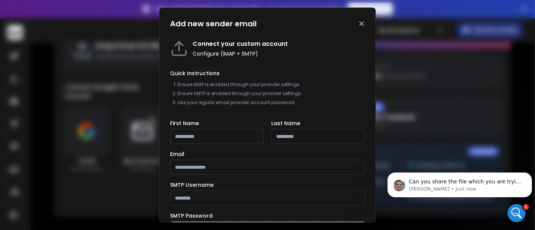
scroll to position [881, 0]
click at [516, 213] on icon "Open Intercom Messenger" at bounding box center [516, 213] width 12 height 12
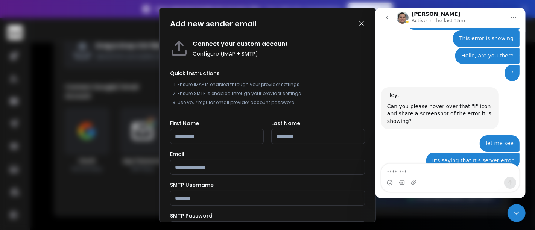
scroll to position [894, 0]
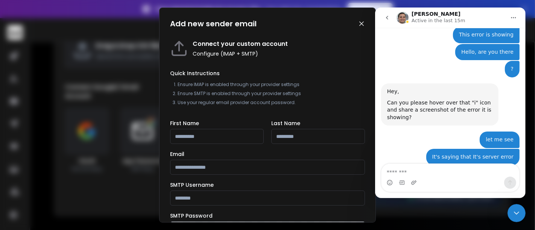
click at [456, 180] on div "Intercom messenger" at bounding box center [450, 183] width 138 height 12
click at [456, 174] on textarea "Message…" at bounding box center [450, 170] width 138 height 13
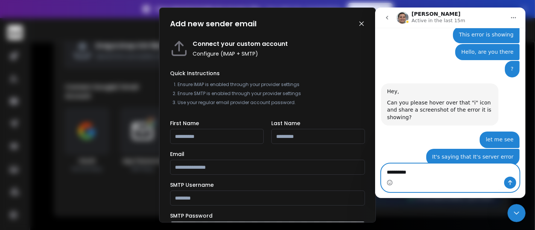
type textarea "*********"
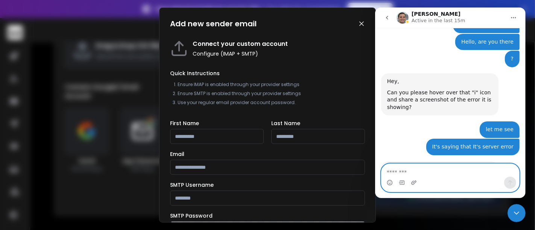
click at [476, 167] on textarea "Message…" at bounding box center [450, 170] width 138 height 13
click at [405, 170] on textarea "Message…" at bounding box center [450, 170] width 138 height 13
click at [415, 183] on icon "Upload attachment" at bounding box center [413, 183] width 5 height 4
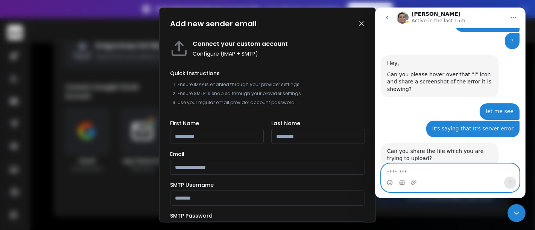
click at [428, 169] on textarea "Message…" at bounding box center [450, 170] width 138 height 13
type textarea "**********"
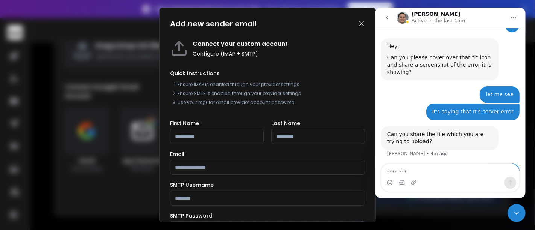
click at [511, 209] on div "Close Intercom Messenger" at bounding box center [516, 213] width 18 height 18
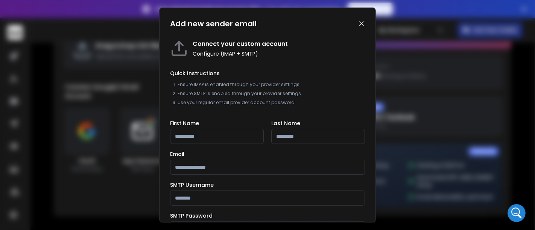
click at [361, 20] on icon at bounding box center [361, 23] width 7 height 7
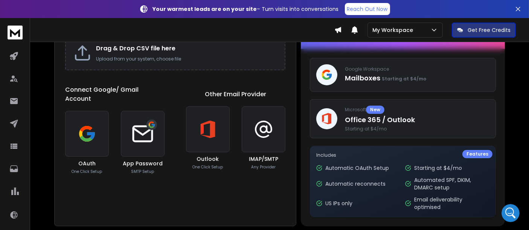
scroll to position [95, 0]
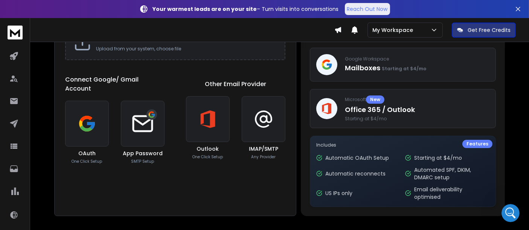
click at [374, 4] on link "Reach Out Now" at bounding box center [367, 9] width 45 height 12
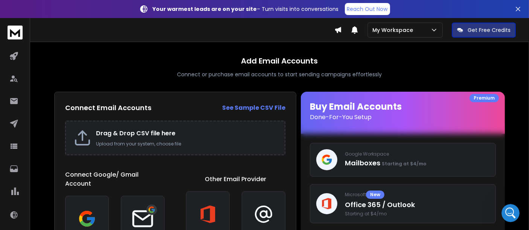
click at [514, 212] on icon "Open Intercom Messenger" at bounding box center [510, 213] width 12 height 12
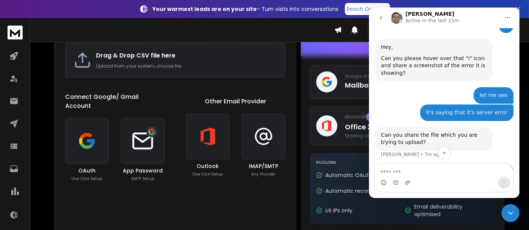
scroll to position [95, 0]
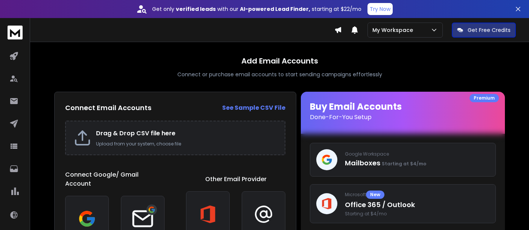
scroll to position [95, 0]
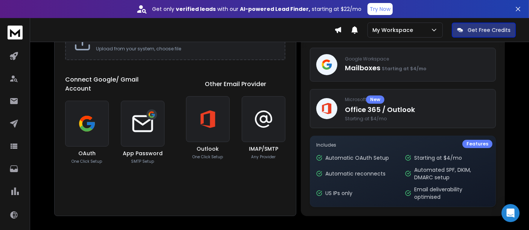
click at [131, 126] on div at bounding box center [143, 124] width 44 height 46
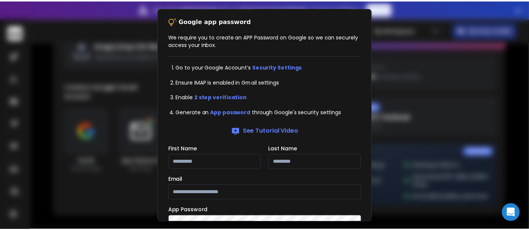
scroll to position [0, 0]
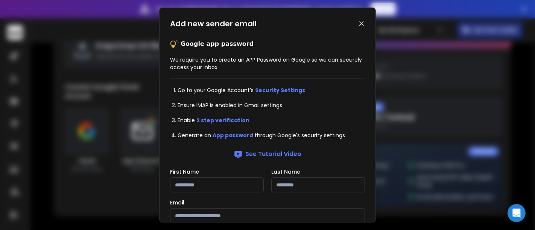
click at [362, 26] on icon at bounding box center [361, 23] width 7 height 7
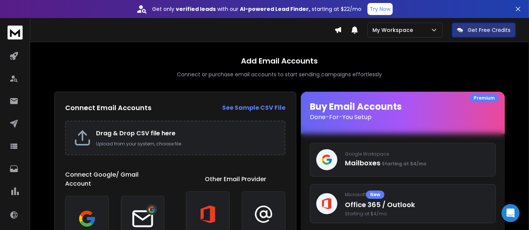
click at [16, 33] on img at bounding box center [15, 33] width 15 height 14
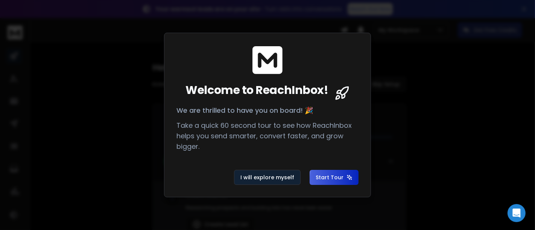
click at [291, 179] on button "I will explore myself" at bounding box center [267, 177] width 67 height 15
click at [262, 179] on button "I will explore myself" at bounding box center [267, 177] width 67 height 15
click at [271, 185] on button "I will explore myself" at bounding box center [267, 177] width 67 height 15
click at [273, 166] on div "Dialog Title Welcome to ReachInbox! We are thrilled to have you on board! 🎉 Tak…" at bounding box center [267, 115] width 207 height 165
click at [275, 179] on button "I will explore myself" at bounding box center [267, 177] width 67 height 15
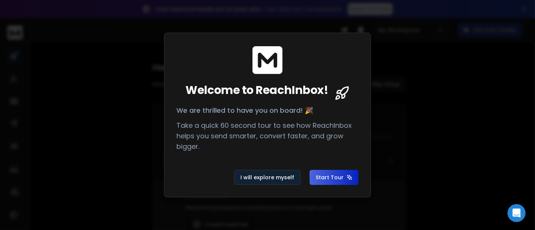
click at [290, 177] on button "I will explore myself" at bounding box center [267, 177] width 67 height 15
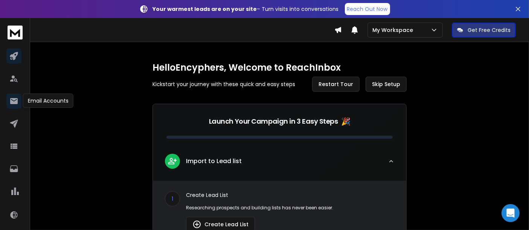
click at [12, 102] on icon at bounding box center [14, 101] width 8 height 6
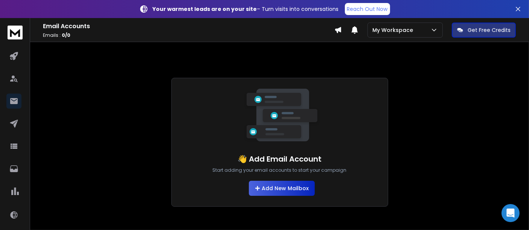
scroll to position [12, 0]
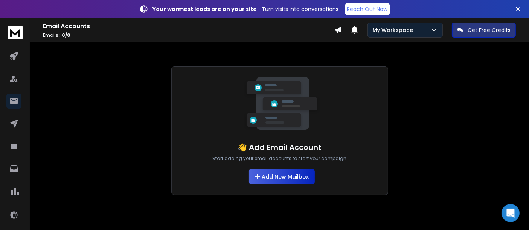
click at [432, 29] on icon "button" at bounding box center [434, 30] width 8 height 8
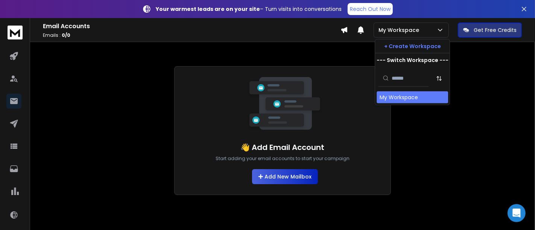
click at [466, 70] on div "👋 Add Email Account Start adding your email accounts to start your campaign Add…" at bounding box center [282, 130] width 481 height 129
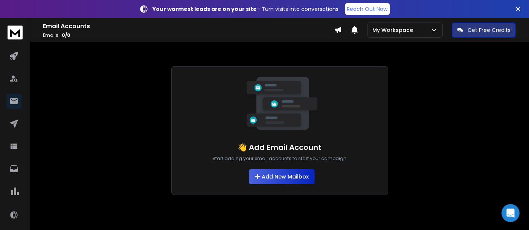
click at [301, 183] on button "Add New Mailbox" at bounding box center [282, 176] width 66 height 15
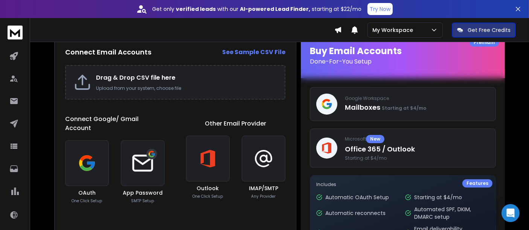
scroll to position [95, 0]
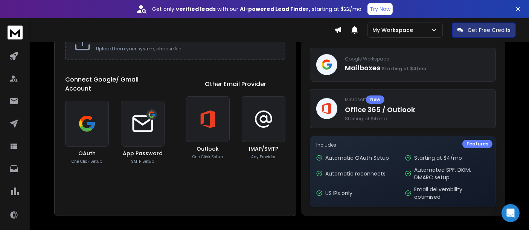
click at [478, 142] on div "Features" at bounding box center [477, 144] width 30 height 8
click at [474, 158] on div "Starting at $4/mo" at bounding box center [447, 158] width 84 height 8
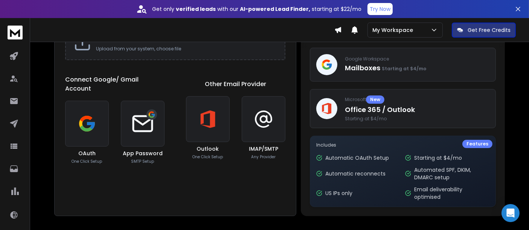
click at [474, 158] on div "Starting at $4/mo" at bounding box center [447, 158] width 84 height 8
click at [420, 172] on p "Automated SPF, DKIM, DMARC setup" at bounding box center [451, 173] width 75 height 15
click at [507, 215] on icon "Open Intercom Messenger" at bounding box center [510, 213] width 10 height 10
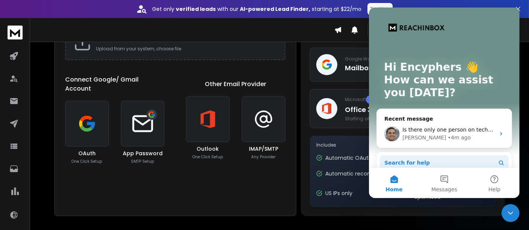
scroll to position [0, 0]
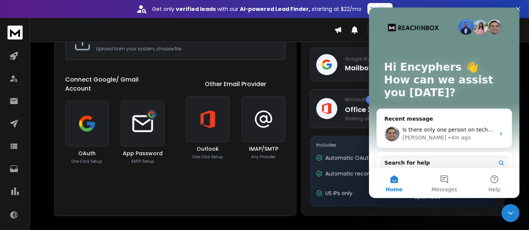
click at [277, 123] on div at bounding box center [264, 119] width 44 height 46
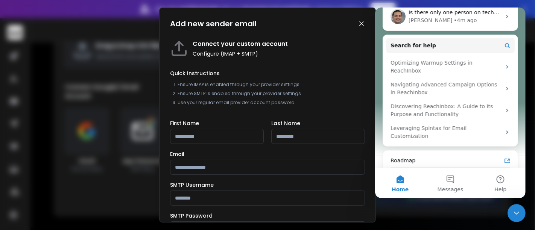
scroll to position [122, 0]
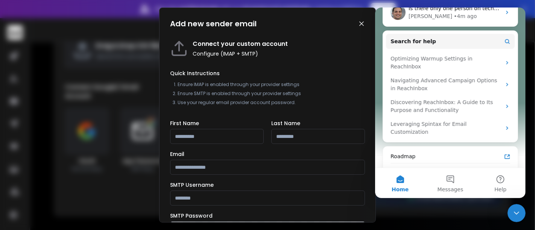
click at [338, 108] on div "Connect your custom account Configure (IMAP + SMTP) Quick Instructions Ensure I…" at bounding box center [267, 228] width 195 height 376
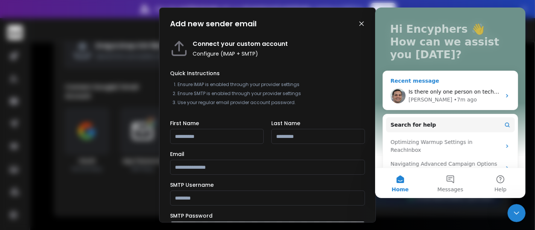
click at [454, 98] on div "Raj • 7m ago" at bounding box center [454, 100] width 93 height 8
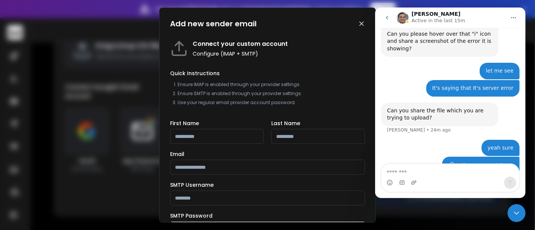
scroll to position [981, 0]
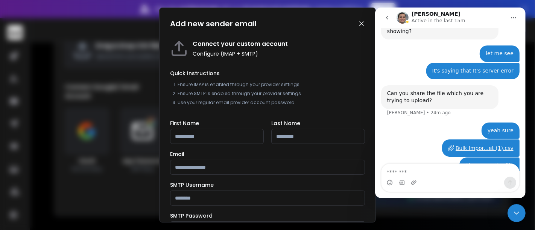
click at [455, 182] on div "Intercom messenger" at bounding box center [450, 183] width 138 height 12
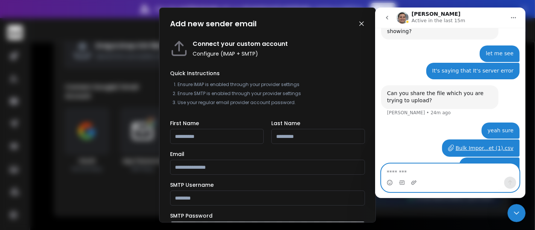
click at [453, 170] on textarea "Message…" at bounding box center [450, 170] width 138 height 13
type textarea "**********"
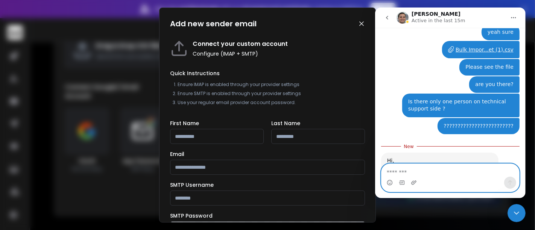
scroll to position [1073, 0]
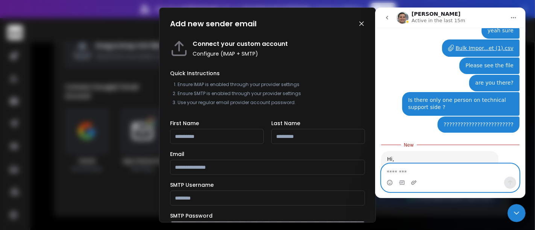
click at [449, 177] on textarea "Message…" at bounding box center [450, 170] width 138 height 13
click at [450, 177] on textarea "Message…" at bounding box center [450, 170] width 138 height 13
click at [450, 176] on textarea "Message…" at bounding box center [450, 170] width 138 height 13
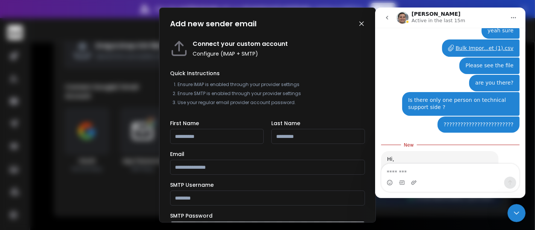
click at [519, 211] on icon "Close Intercom Messenger" at bounding box center [516, 212] width 9 height 9
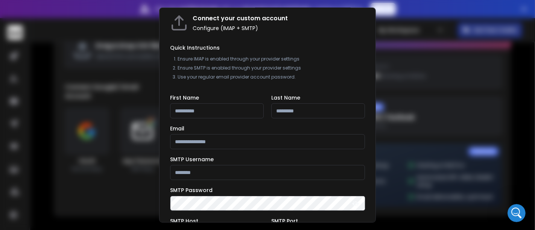
scroll to position [0, 0]
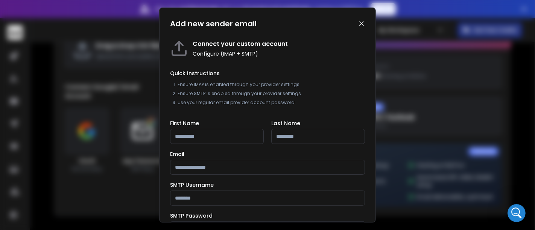
click at [506, 212] on div "Add new sender email Connect your custom account Configure (IMAP + SMTP) Quick …" at bounding box center [267, 115] width 535 height 230
click at [510, 212] on div "Open Intercom Messenger" at bounding box center [516, 213] width 25 height 25
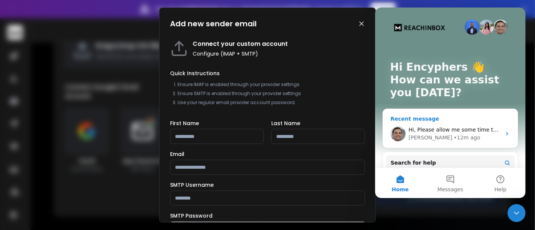
click at [452, 116] on div "Recent message" at bounding box center [450, 119] width 120 height 8
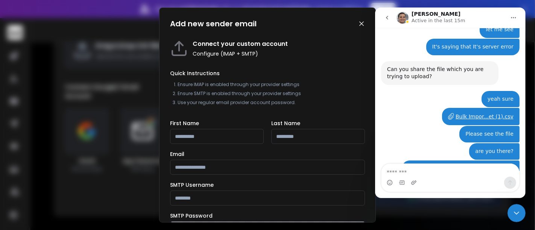
scroll to position [1061, 0]
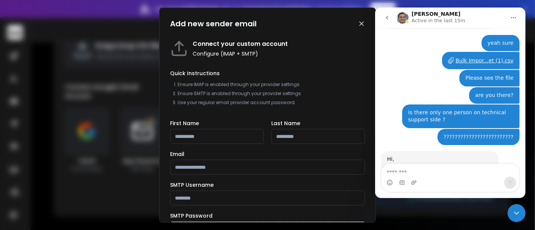
click at [391, 18] on button "go back" at bounding box center [387, 18] width 14 height 14
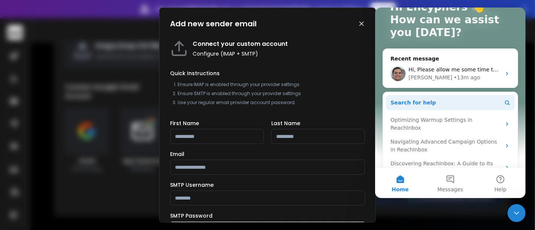
scroll to position [122, 0]
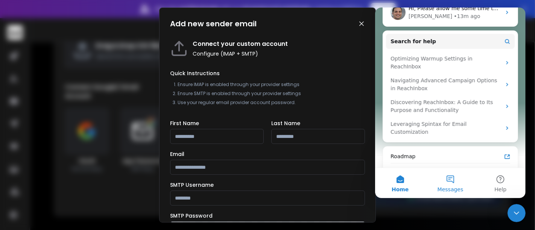
click at [459, 180] on button "Messages" at bounding box center [450, 183] width 50 height 30
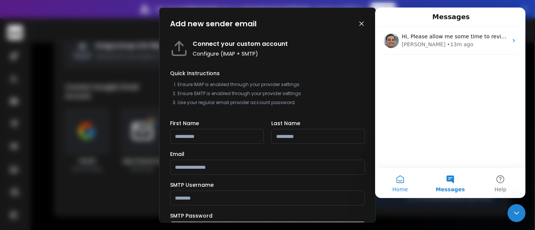
click at [395, 190] on span "Home" at bounding box center [399, 189] width 15 height 5
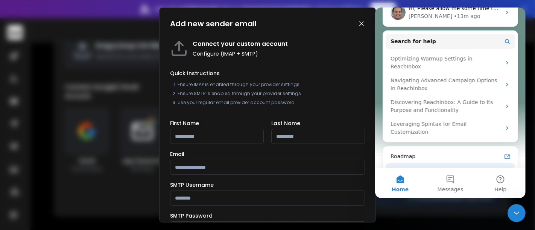
click at [444, 167] on div "Submit Feature Request" at bounding box center [445, 171] width 111 height 8
click at [81, 51] on div "Add new sender email Connect your custom account Configure (IMAP + SMTP) Quick …" at bounding box center [267, 115] width 535 height 230
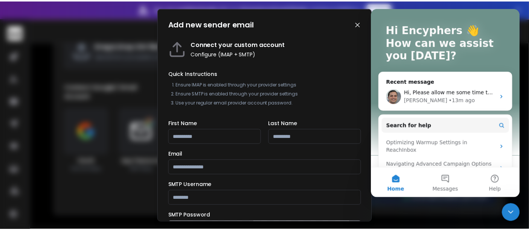
scroll to position [0, 0]
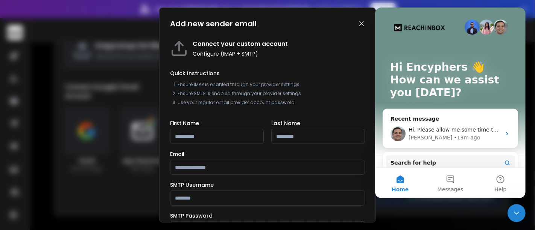
click at [359, 25] on icon at bounding box center [361, 23] width 7 height 7
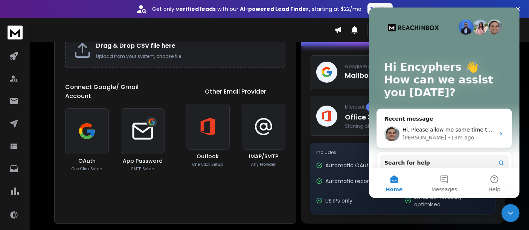
click at [506, 213] on icon "Close Intercom Messenger" at bounding box center [509, 212] width 9 height 9
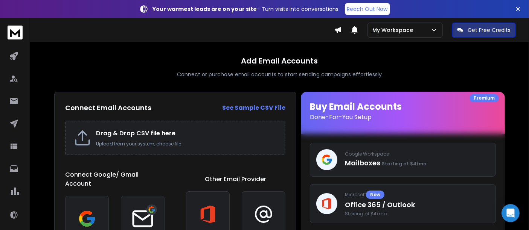
scroll to position [95, 0]
